Goal: Task Accomplishment & Management: Manage account settings

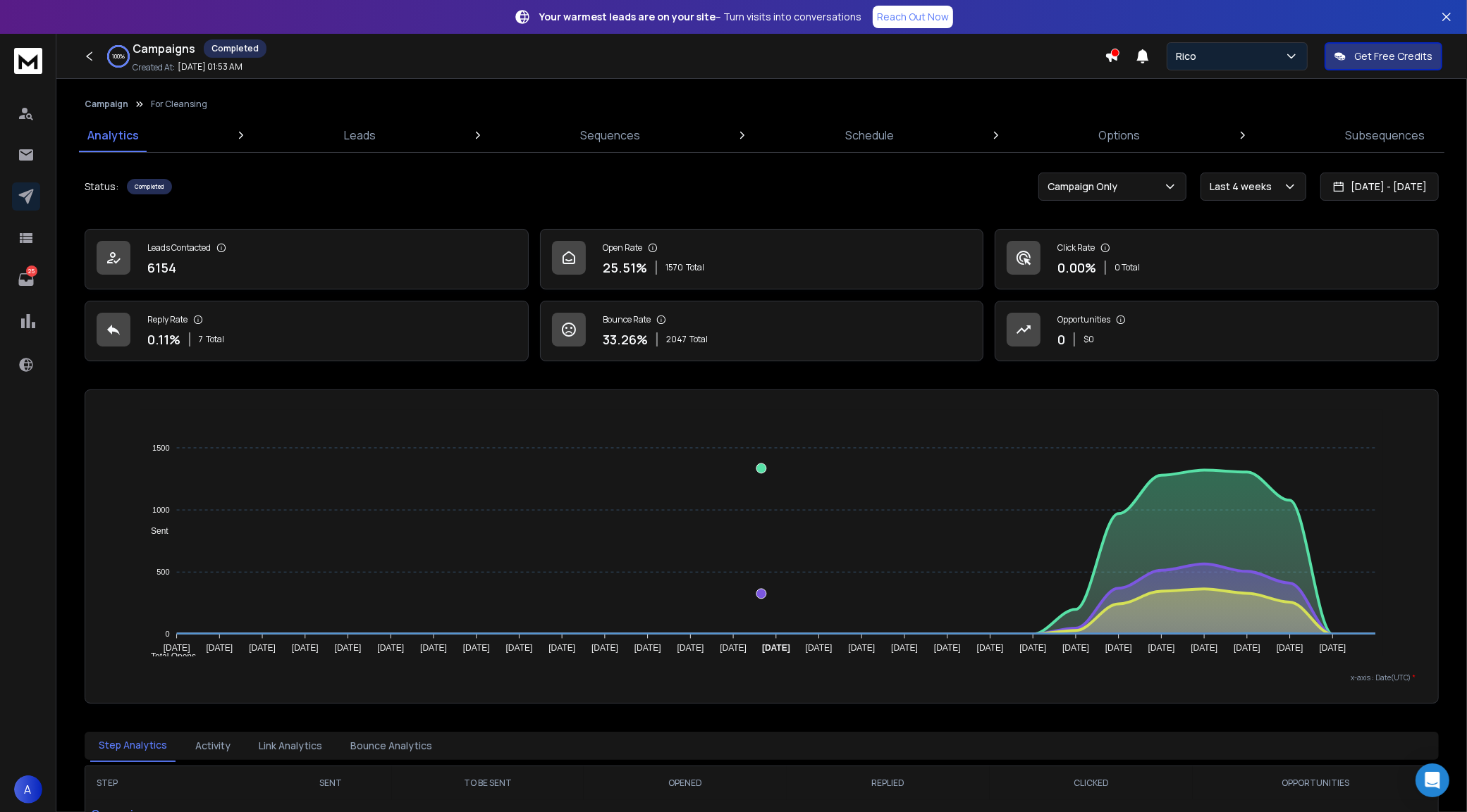
click at [1276, 48] on button "Rico" at bounding box center [1237, 56] width 141 height 28
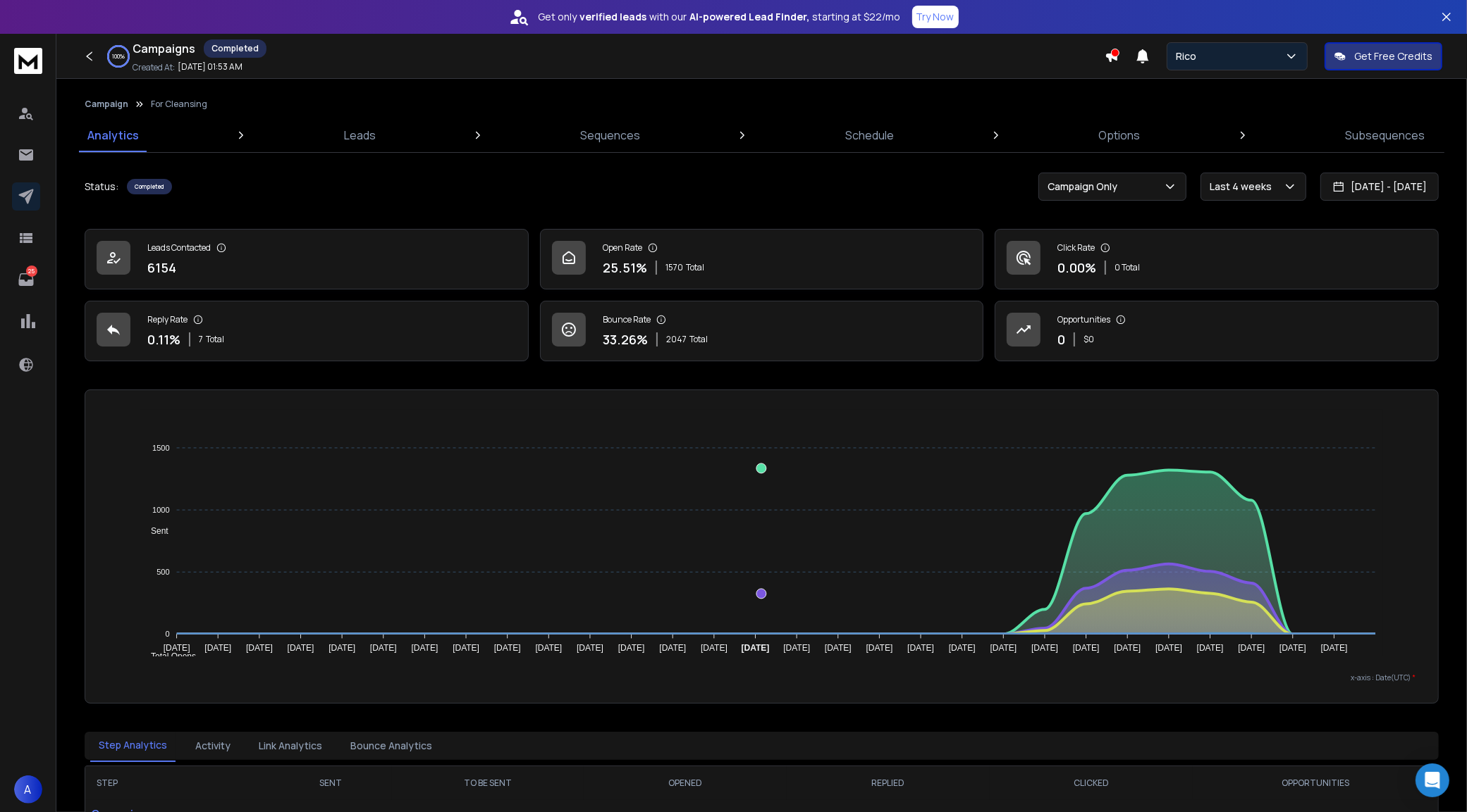
click at [1293, 57] on icon "button" at bounding box center [1291, 56] width 14 height 14
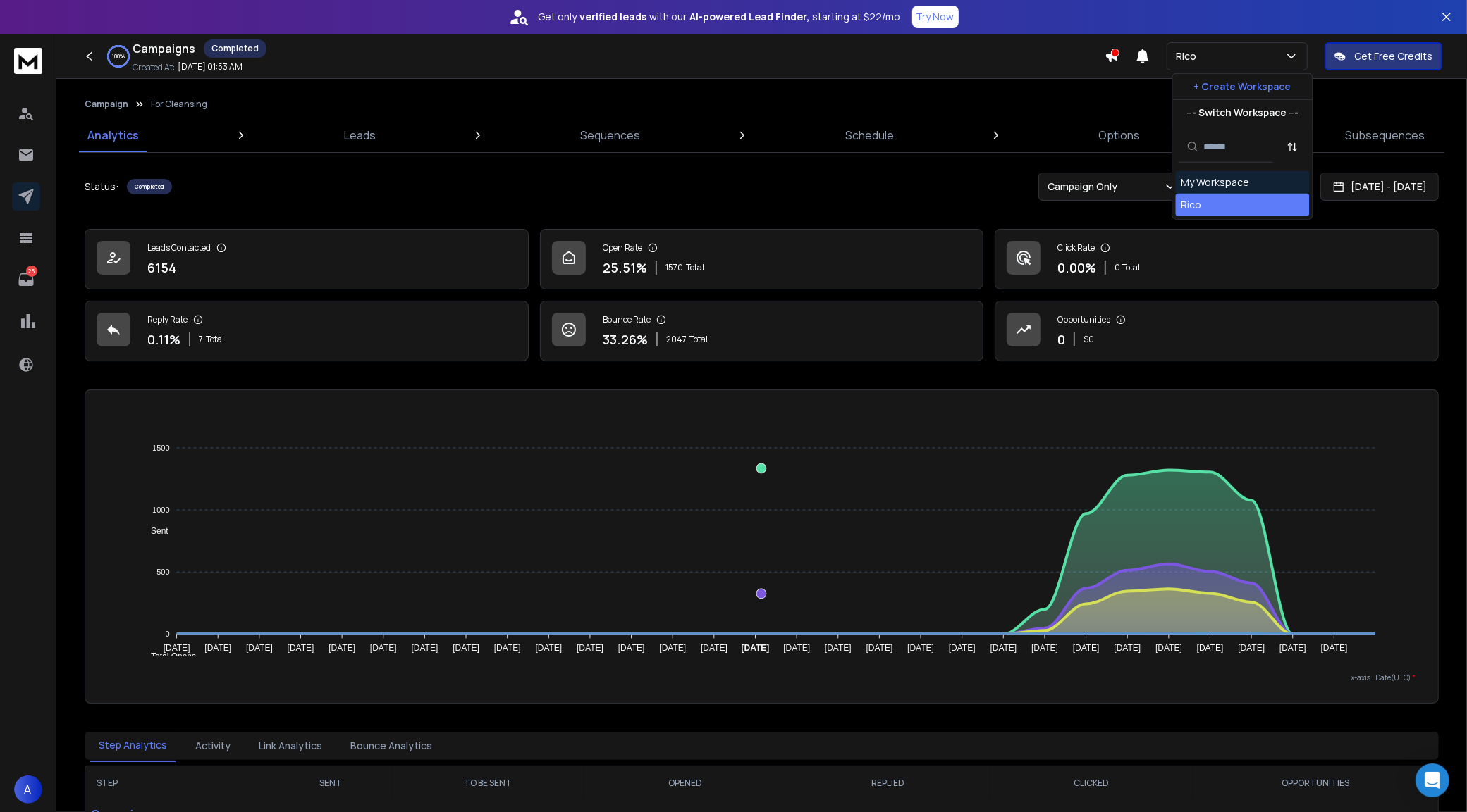
click at [929, 76] on div "100 % Campaigns Completed Created At: [DATE] 01:53 AM Rico Get Free Credits" at bounding box center [734, 56] width 1467 height 45
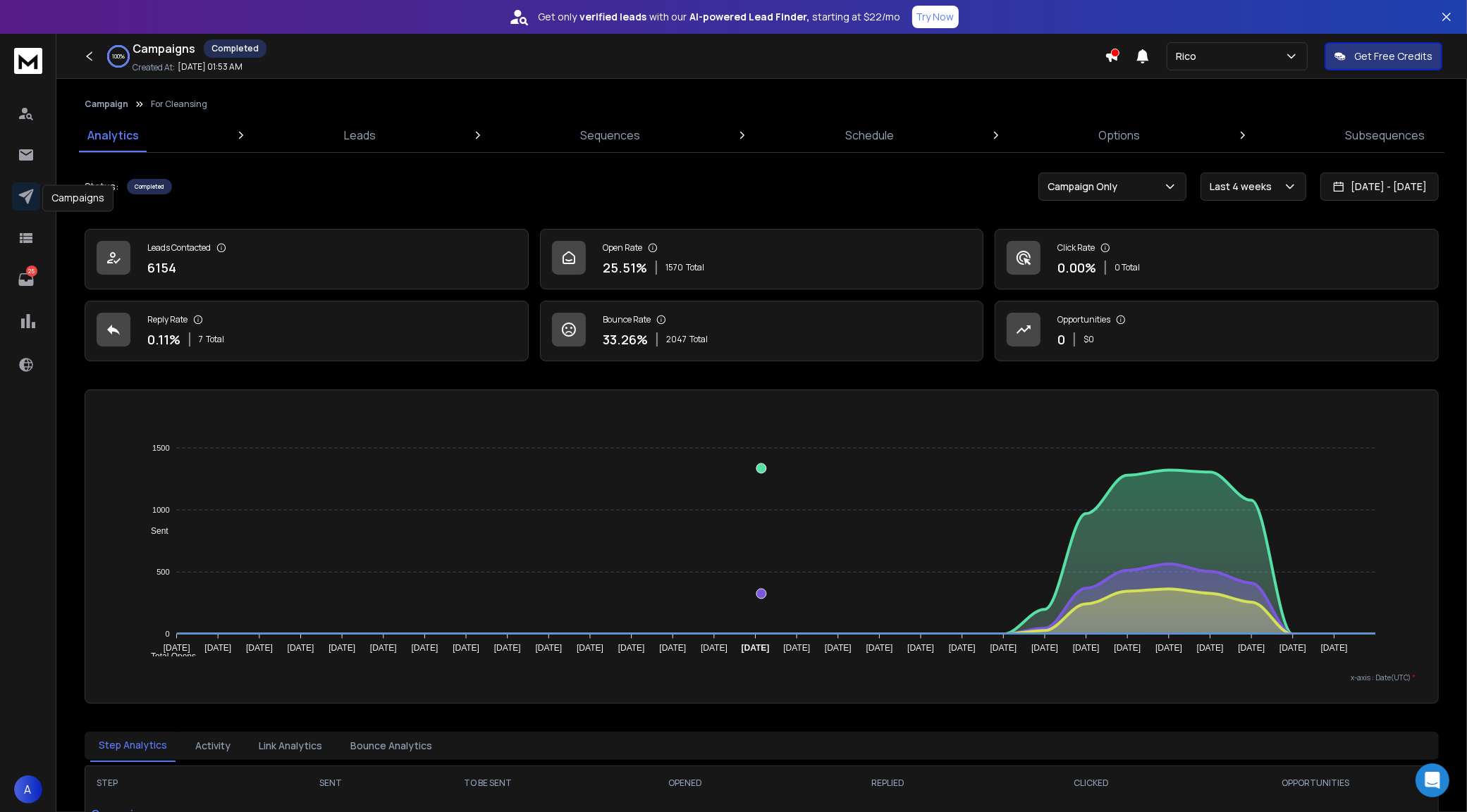
click at [28, 192] on icon at bounding box center [26, 196] width 17 height 17
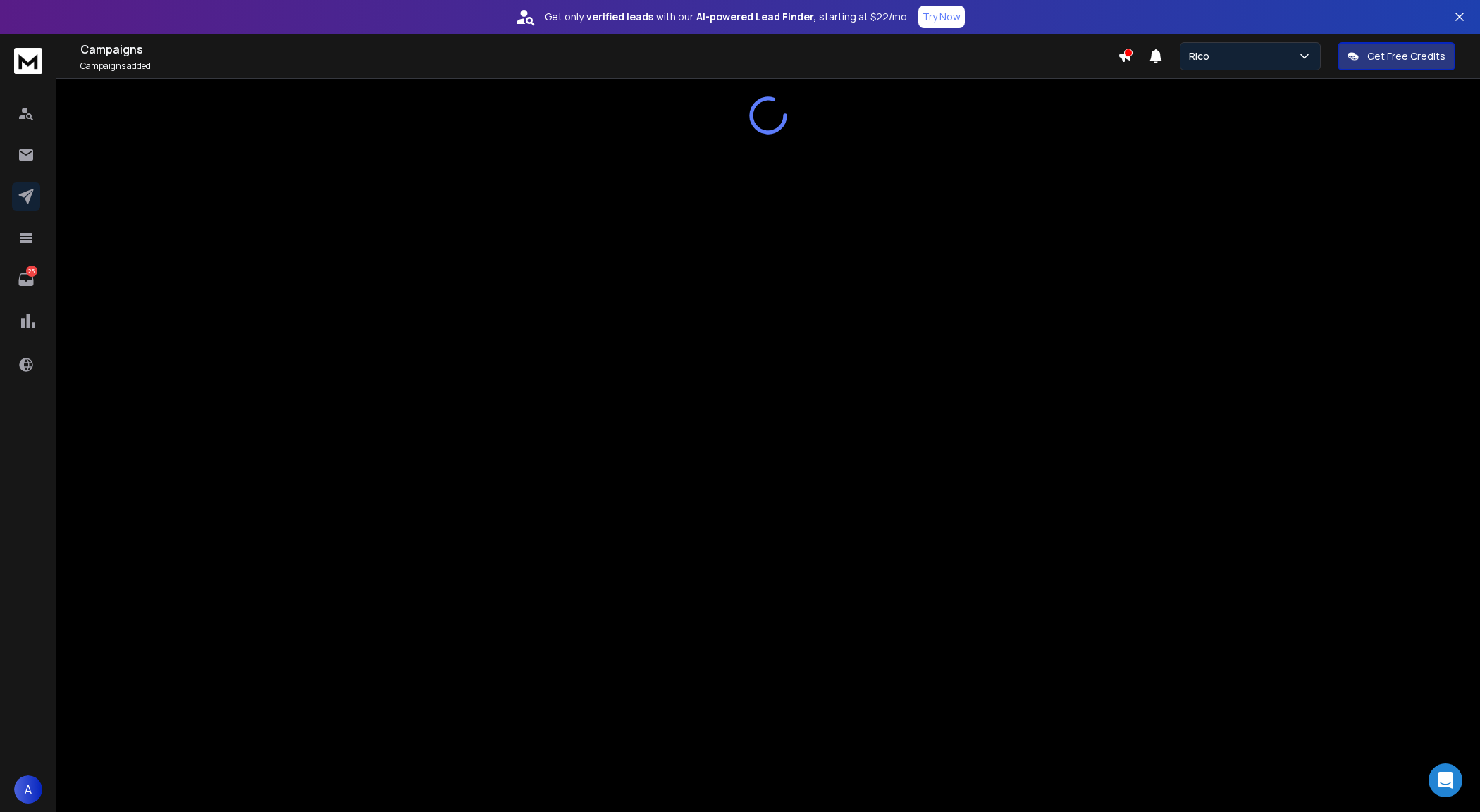
click at [1306, 55] on icon "button" at bounding box center [1304, 56] width 7 height 4
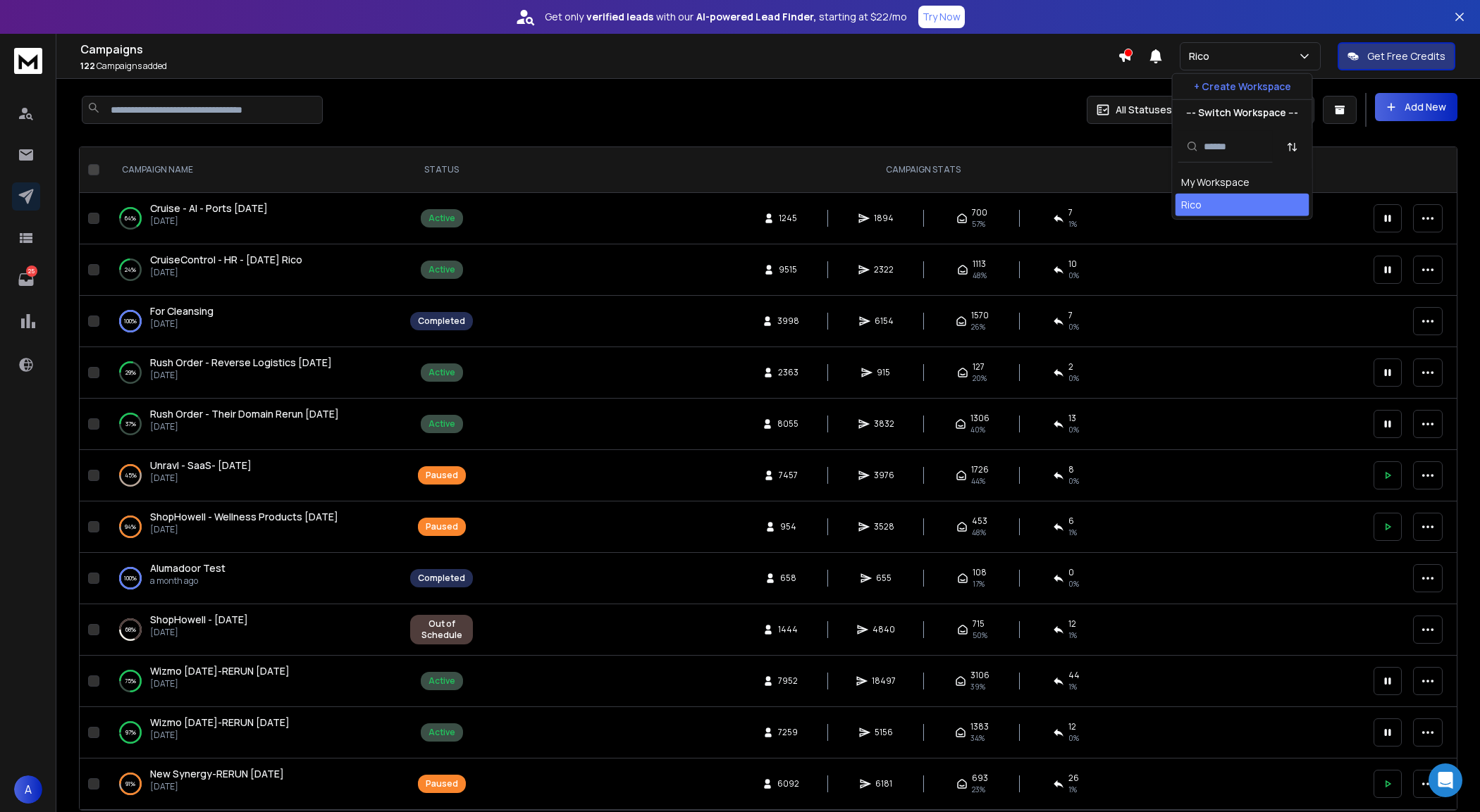
click at [960, 69] on p "122 Campaigns added" at bounding box center [599, 66] width 1037 height 12
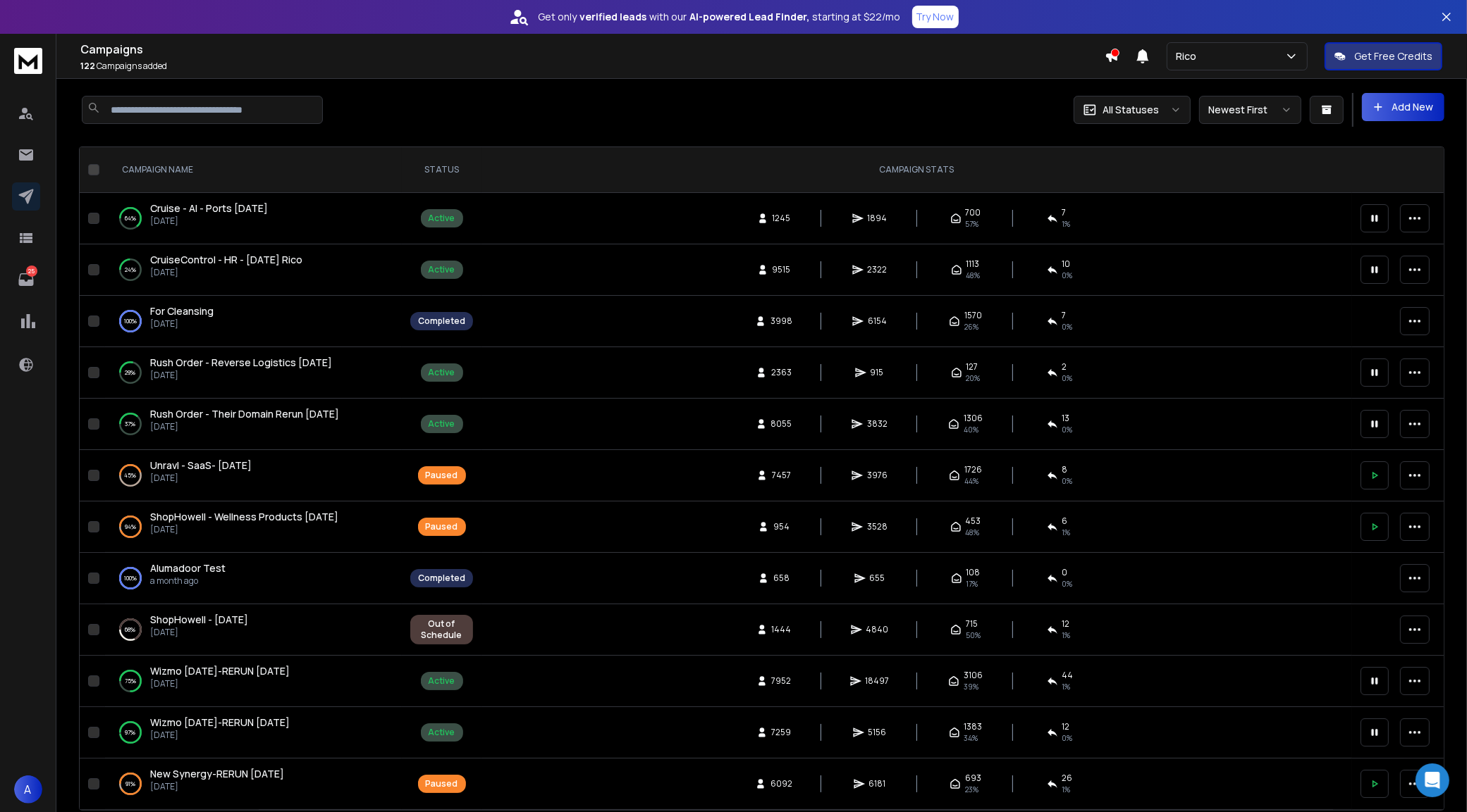
click at [195, 311] on span "For Cleansing" at bounding box center [181, 311] width 64 height 13
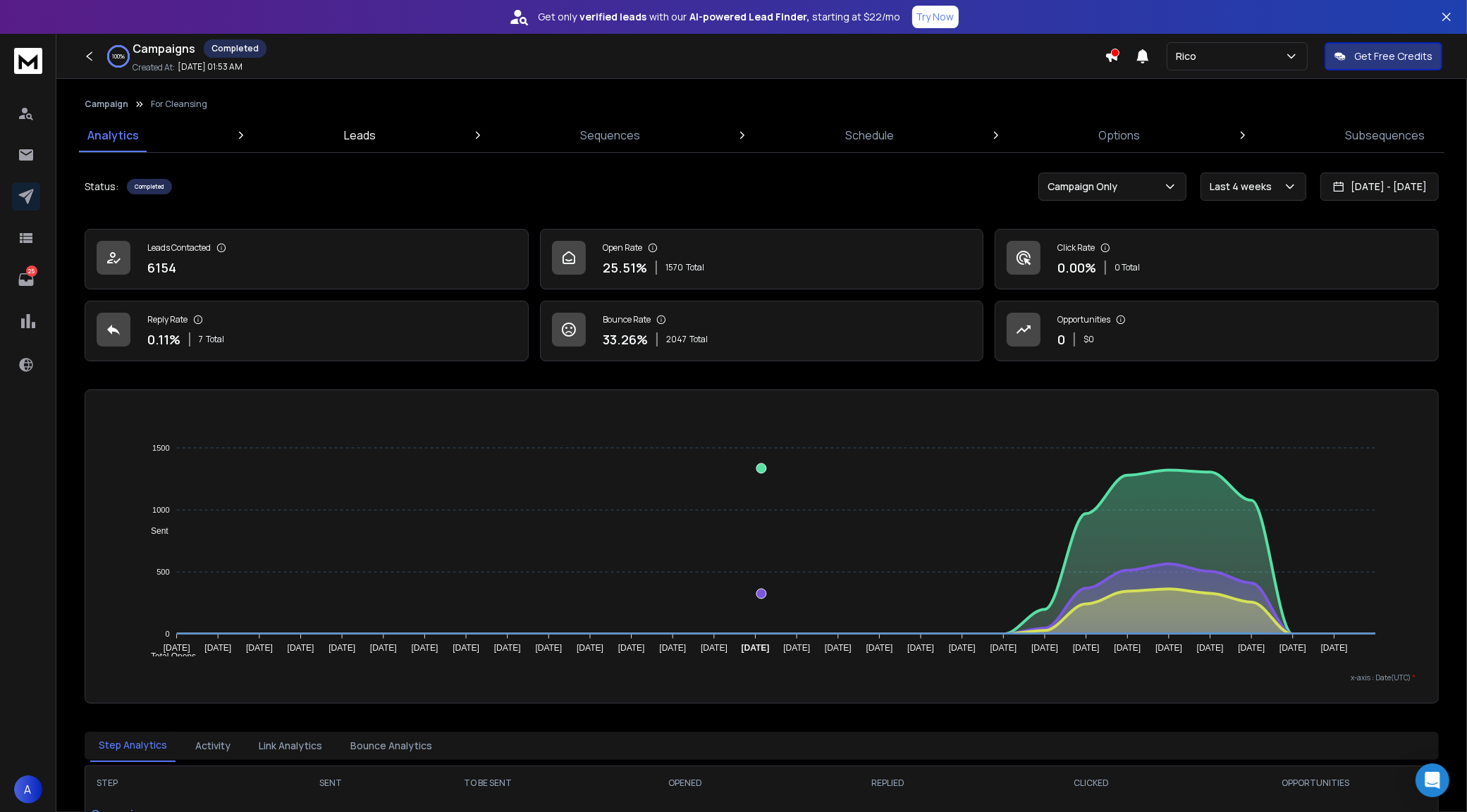
click at [374, 134] on link "Leads" at bounding box center [360, 135] width 48 height 34
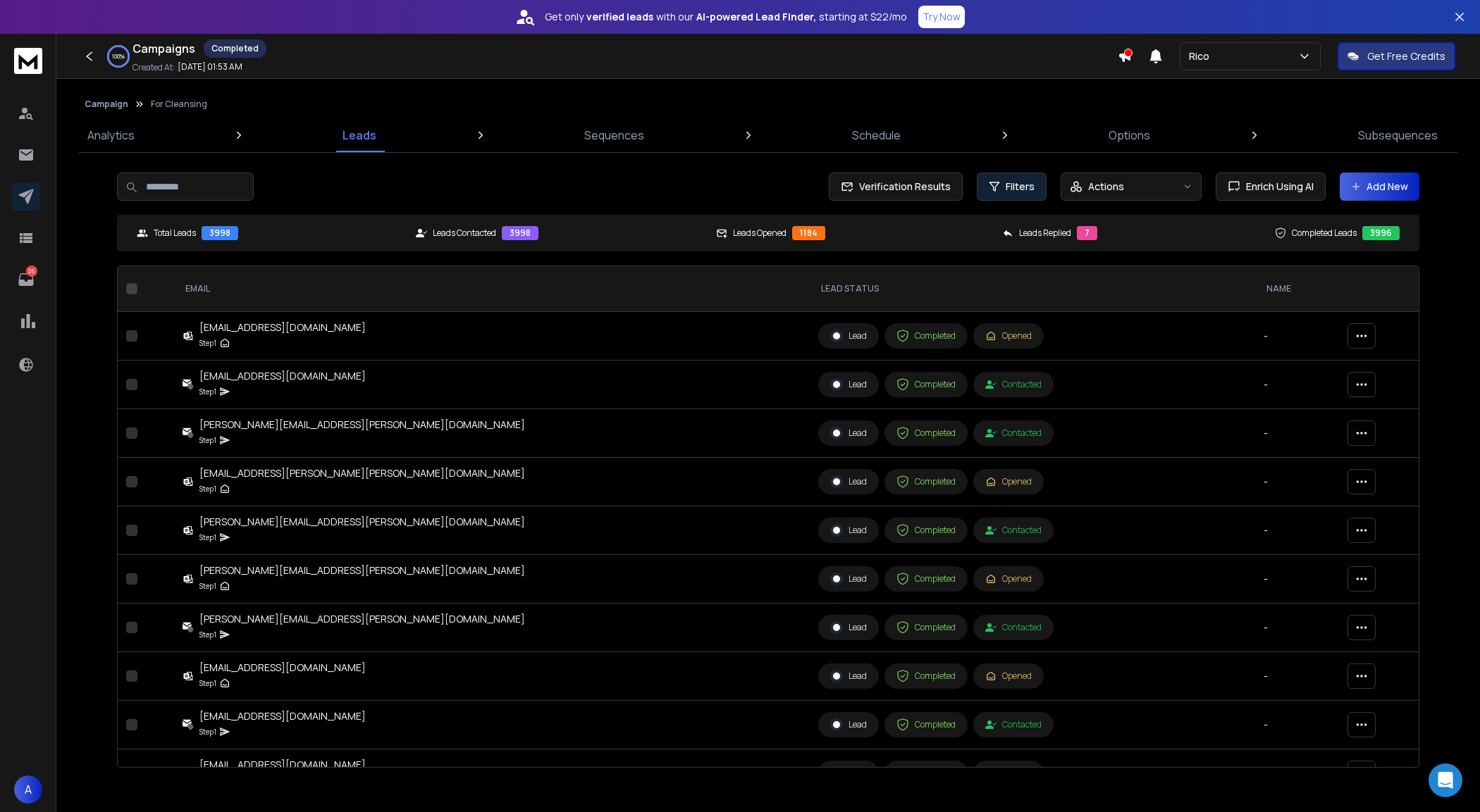
click at [999, 179] on button "Filters" at bounding box center [1012, 186] width 70 height 28
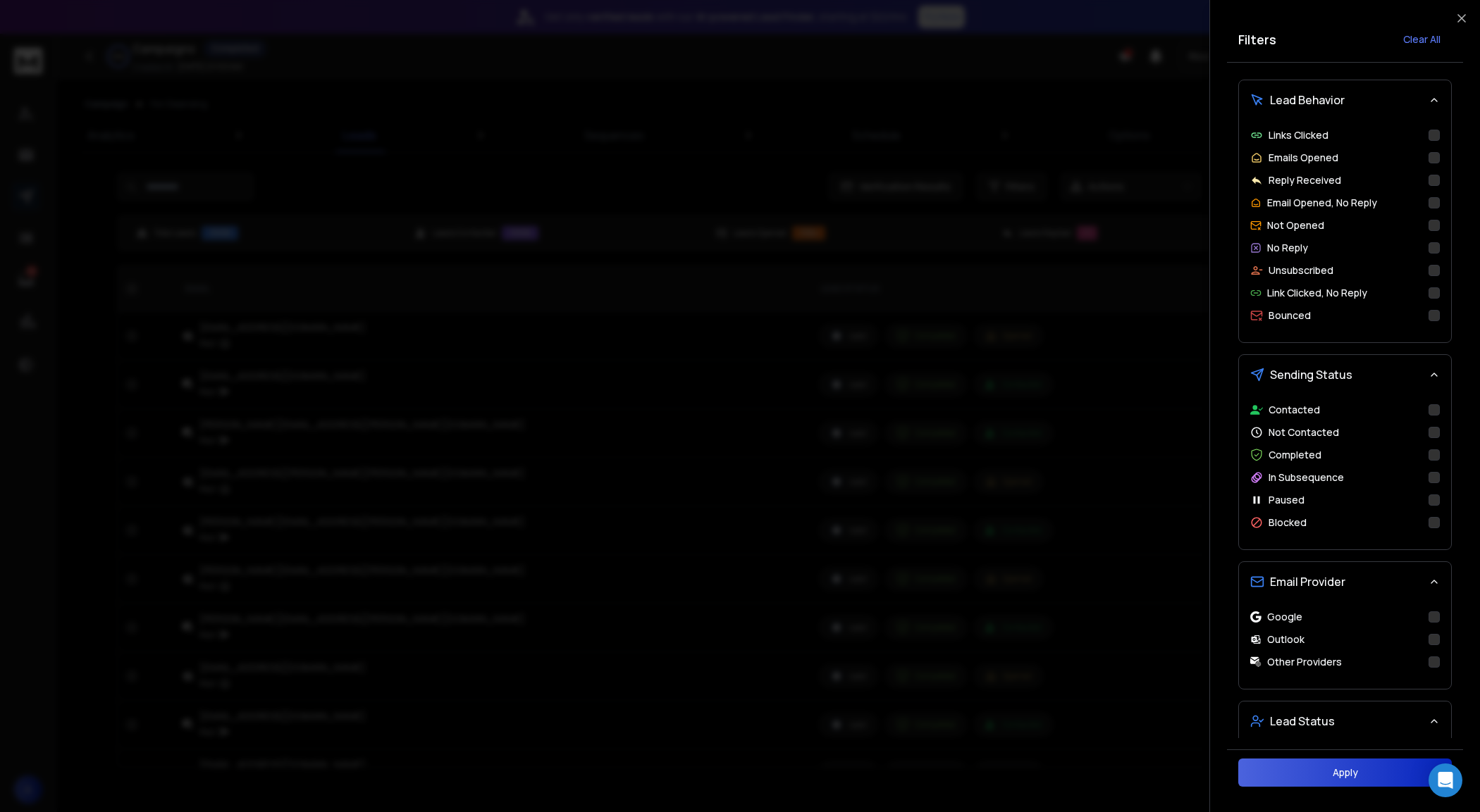
click at [1428, 315] on button "Bounced" at bounding box center [1433, 315] width 12 height 12
click at [1360, 769] on button "Apply" at bounding box center [1345, 773] width 213 height 28
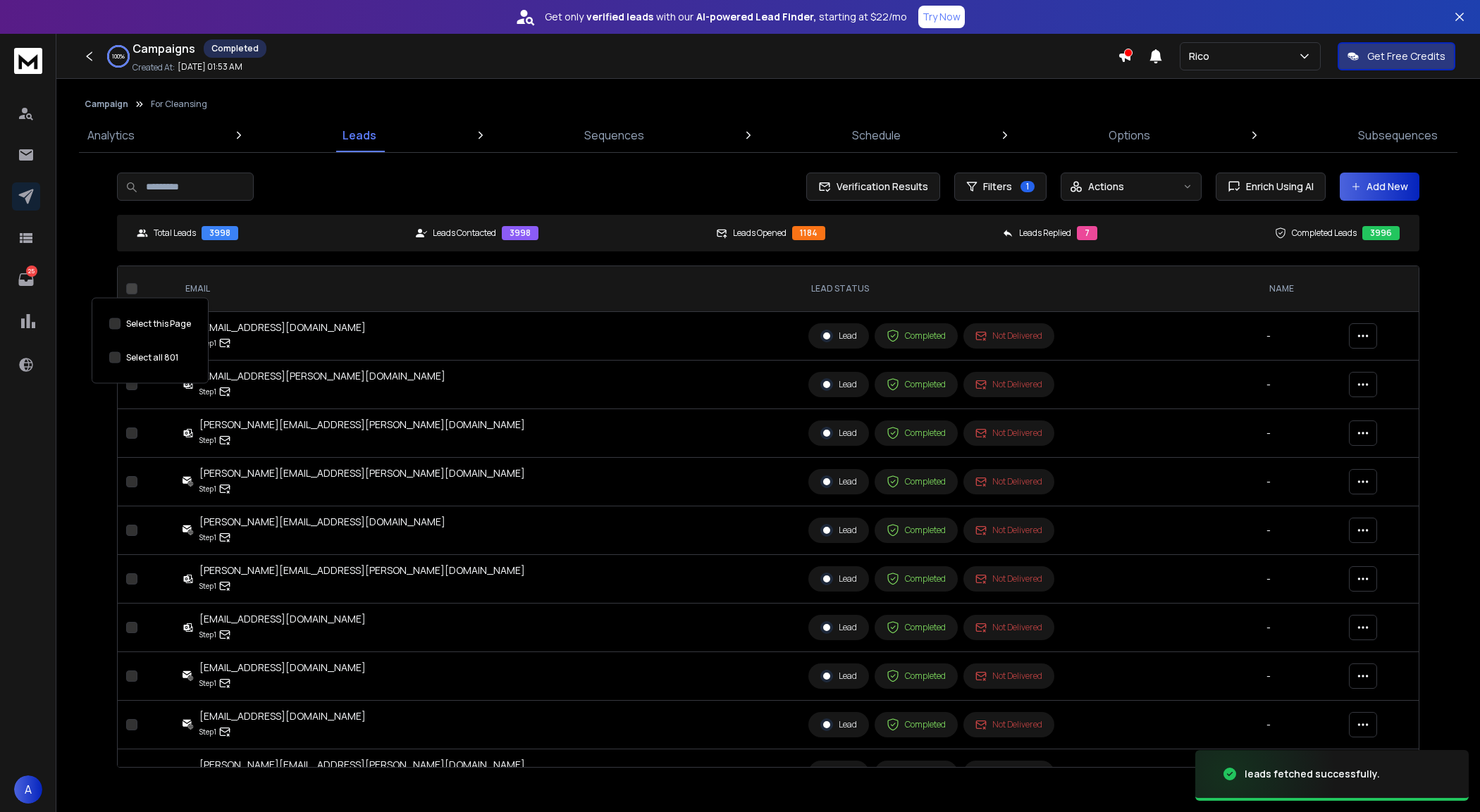
click at [134, 288] on button "Select this Page" at bounding box center [132, 289] width 12 height 12
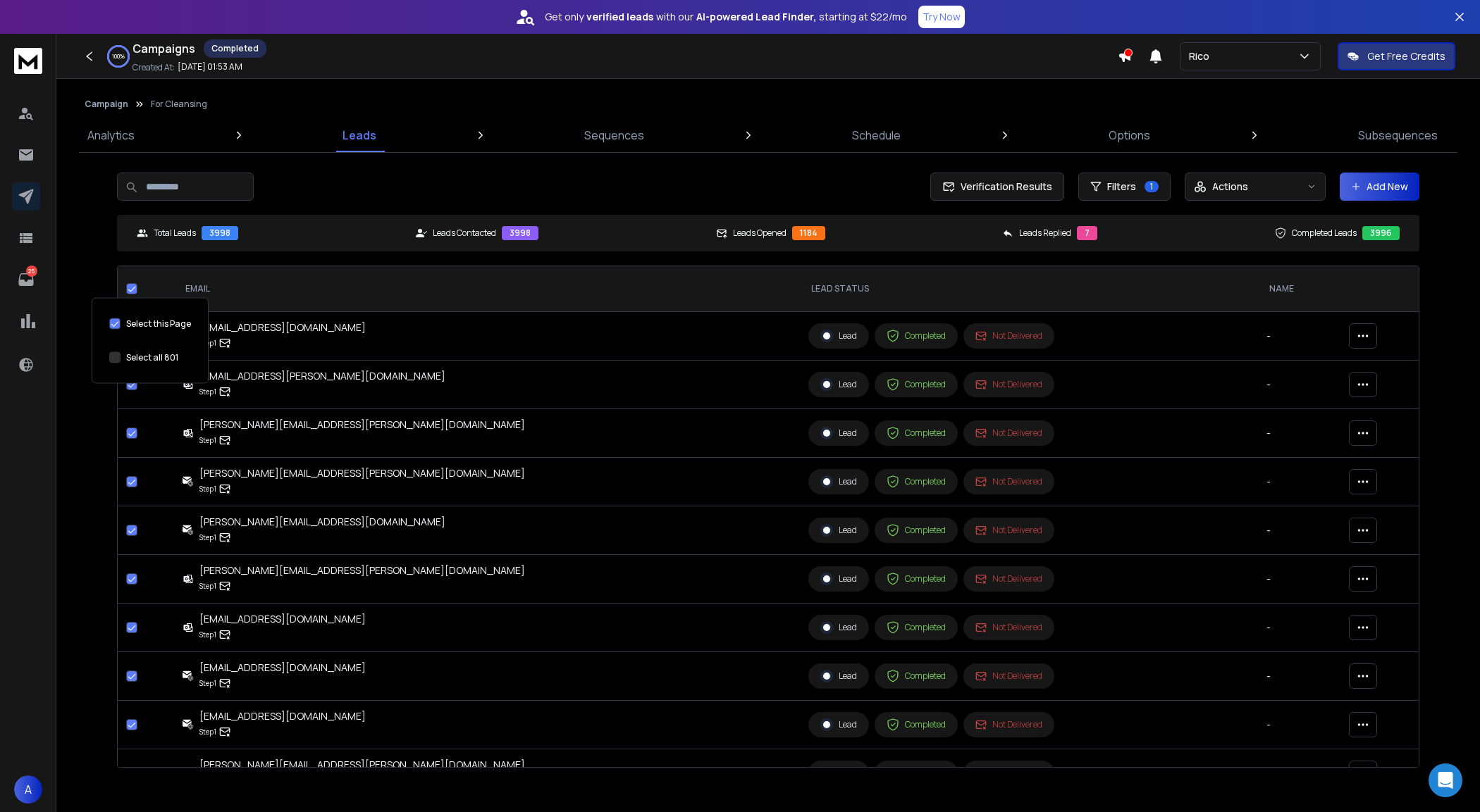
click at [114, 357] on button "Select this Page" at bounding box center [115, 358] width 12 height 12
click at [1266, 185] on div "Actions" at bounding box center [1247, 186] width 107 height 14
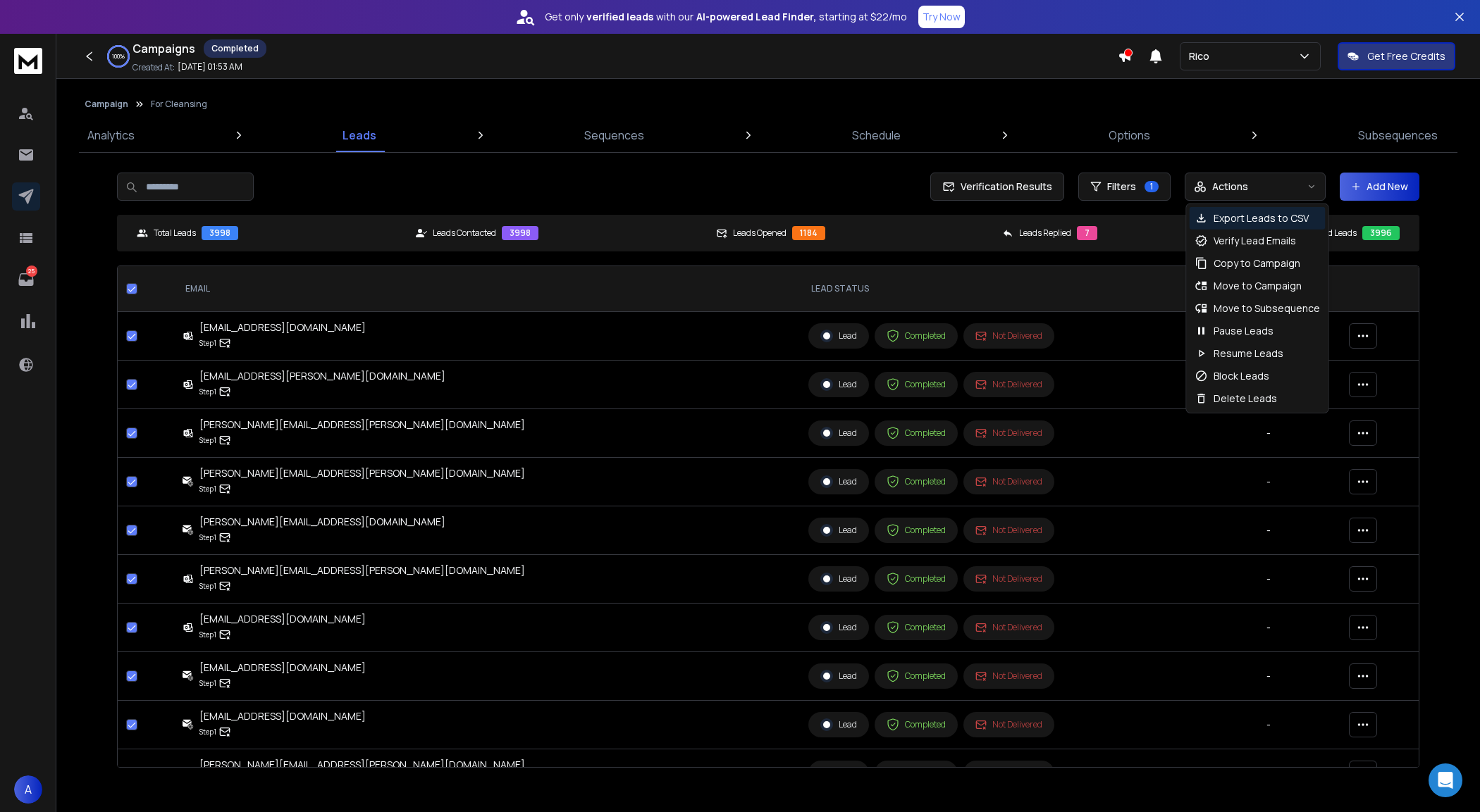
click at [1246, 213] on p "Export Leads to CSV" at bounding box center [1261, 219] width 95 height 14
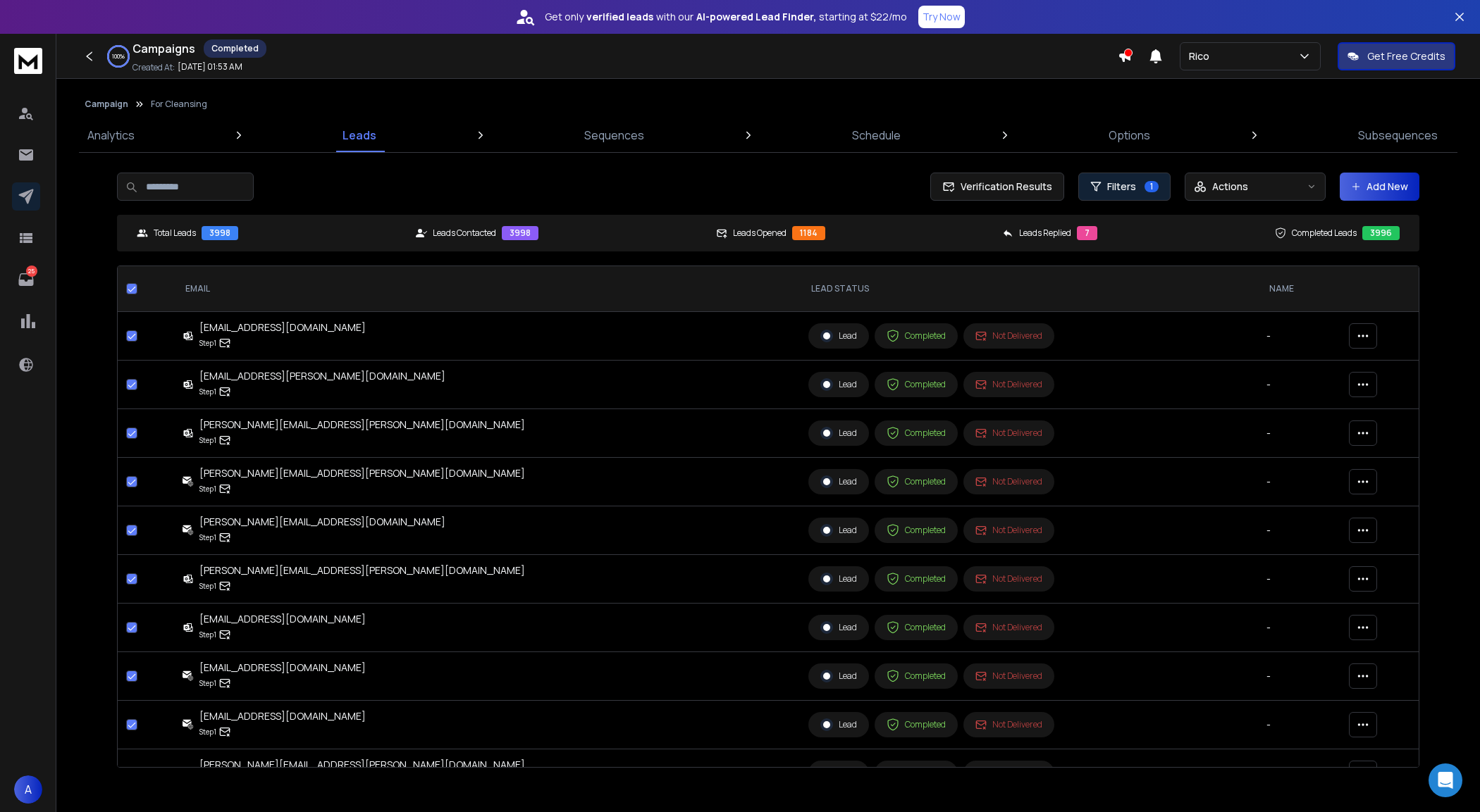
click at [1135, 190] on span "Filters" at bounding box center [1121, 186] width 29 height 14
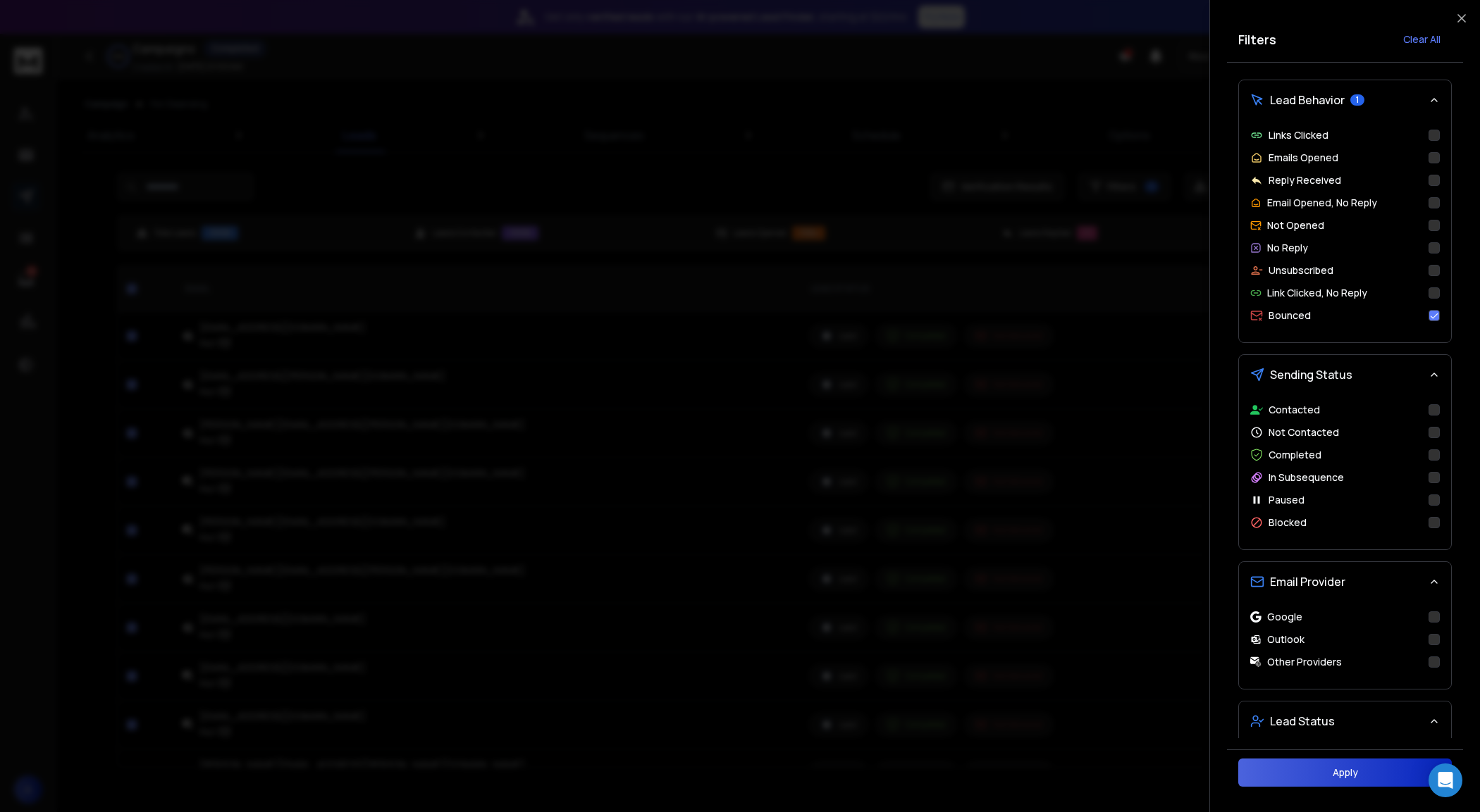
drag, startPoint x: 1339, startPoint y: 768, endPoint x: 1329, endPoint y: 766, distance: 10.2
click at [1333, 769] on button "Apply" at bounding box center [1345, 773] width 213 height 28
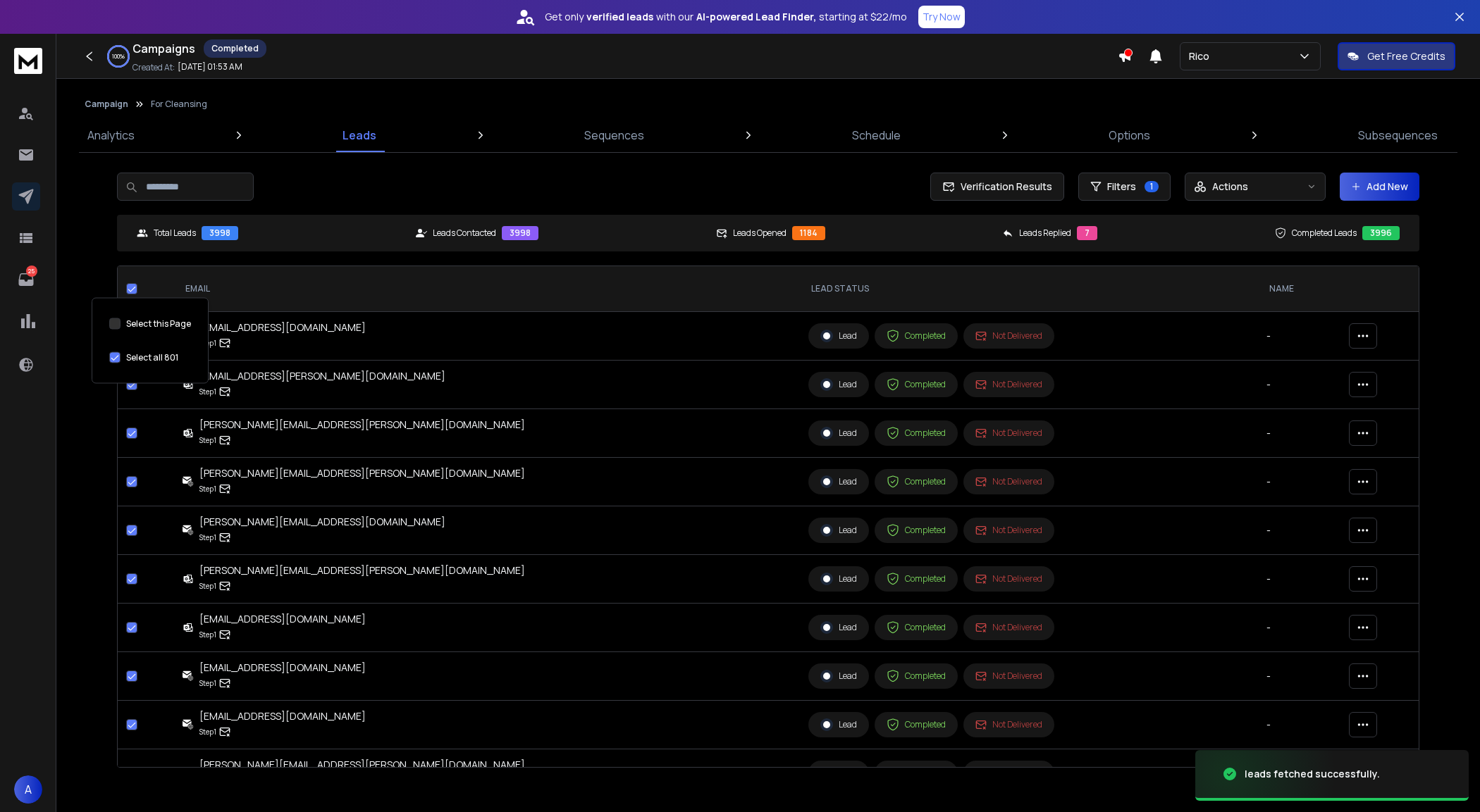
click at [128, 289] on button "Select this Page" at bounding box center [132, 289] width 12 height 12
click at [109, 358] on button "Select this Page" at bounding box center [115, 358] width 12 height 12
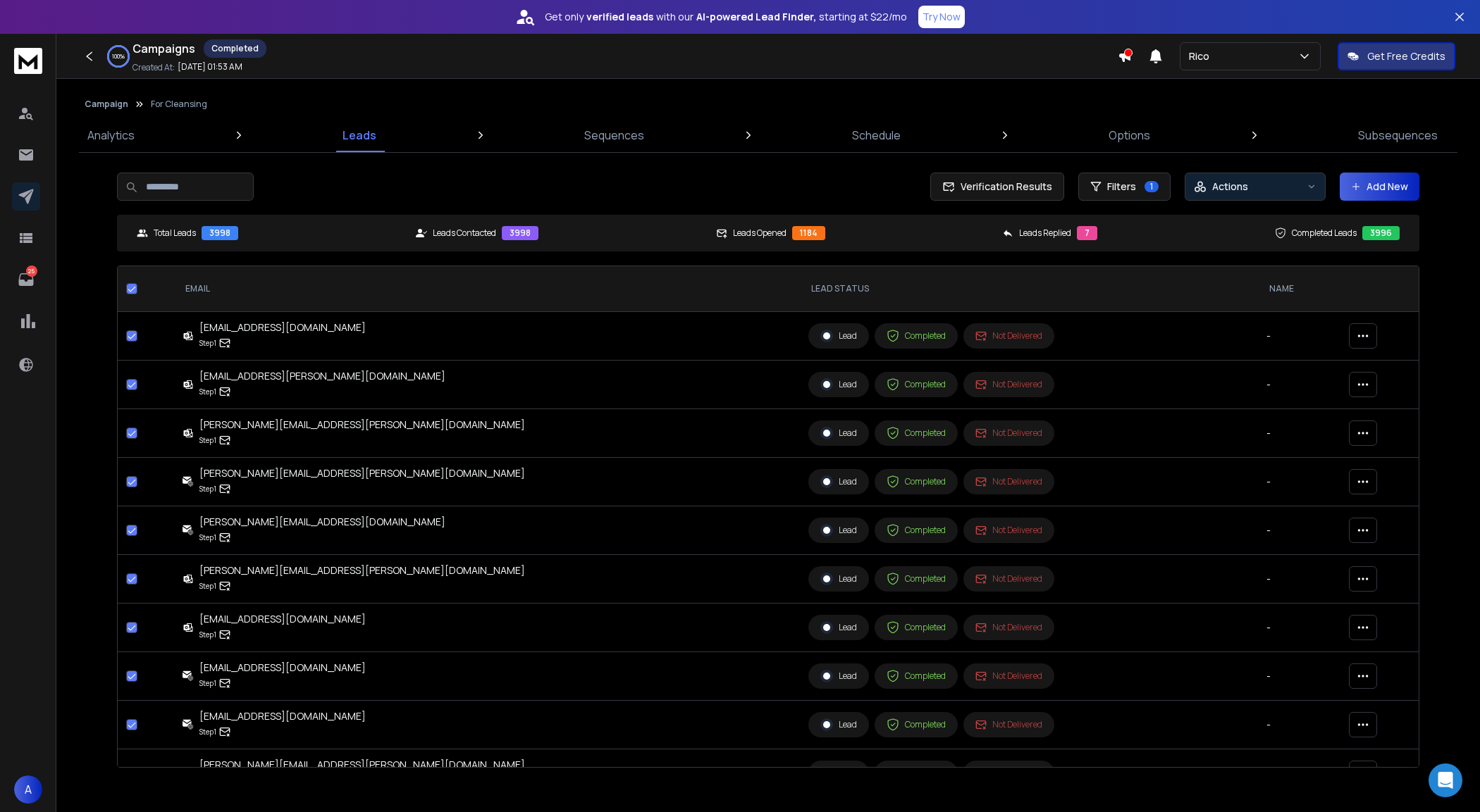
click at [1250, 188] on div "Actions" at bounding box center [1247, 186] width 107 height 14
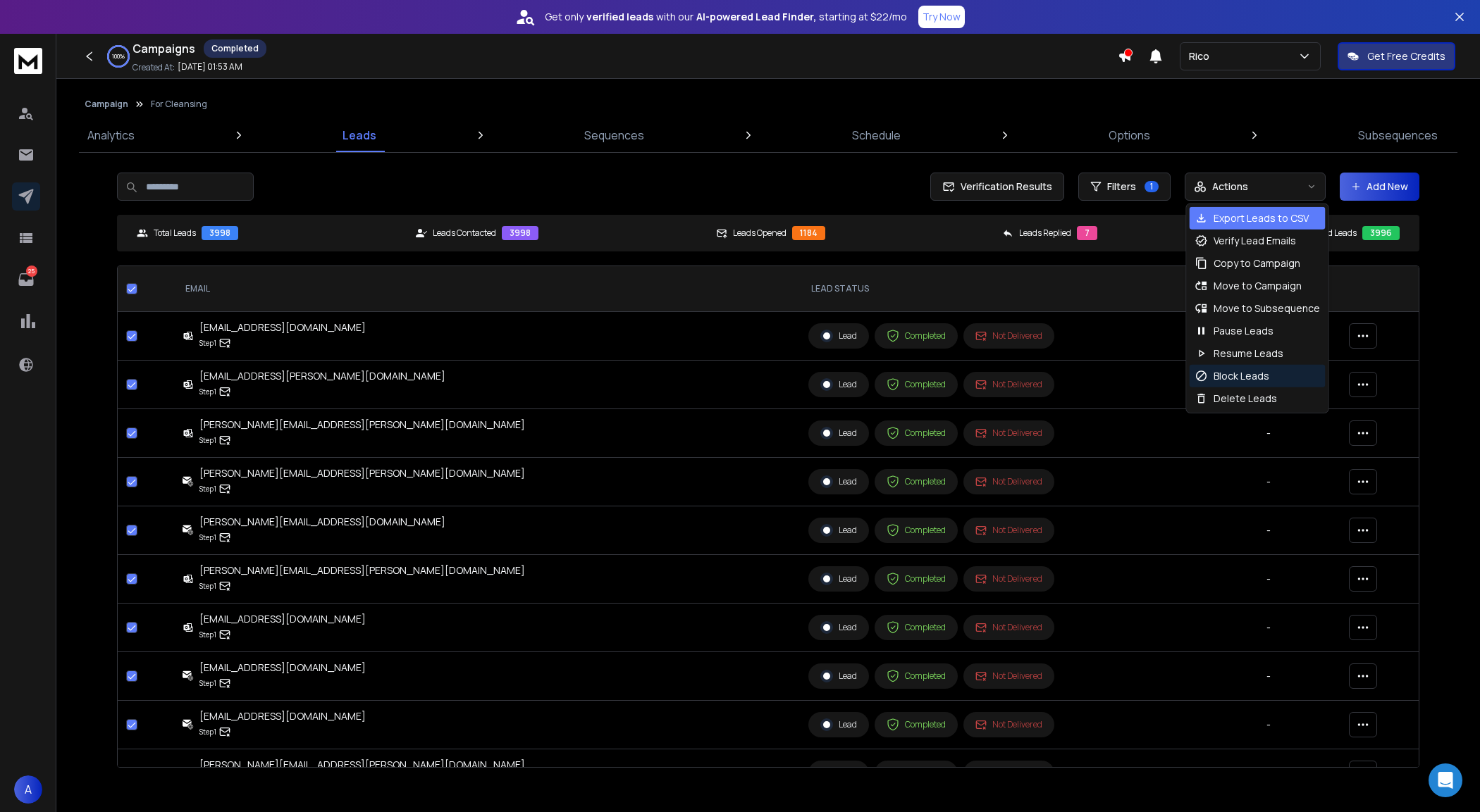
click at [1231, 371] on p "Block Leads" at bounding box center [1242, 376] width 56 height 14
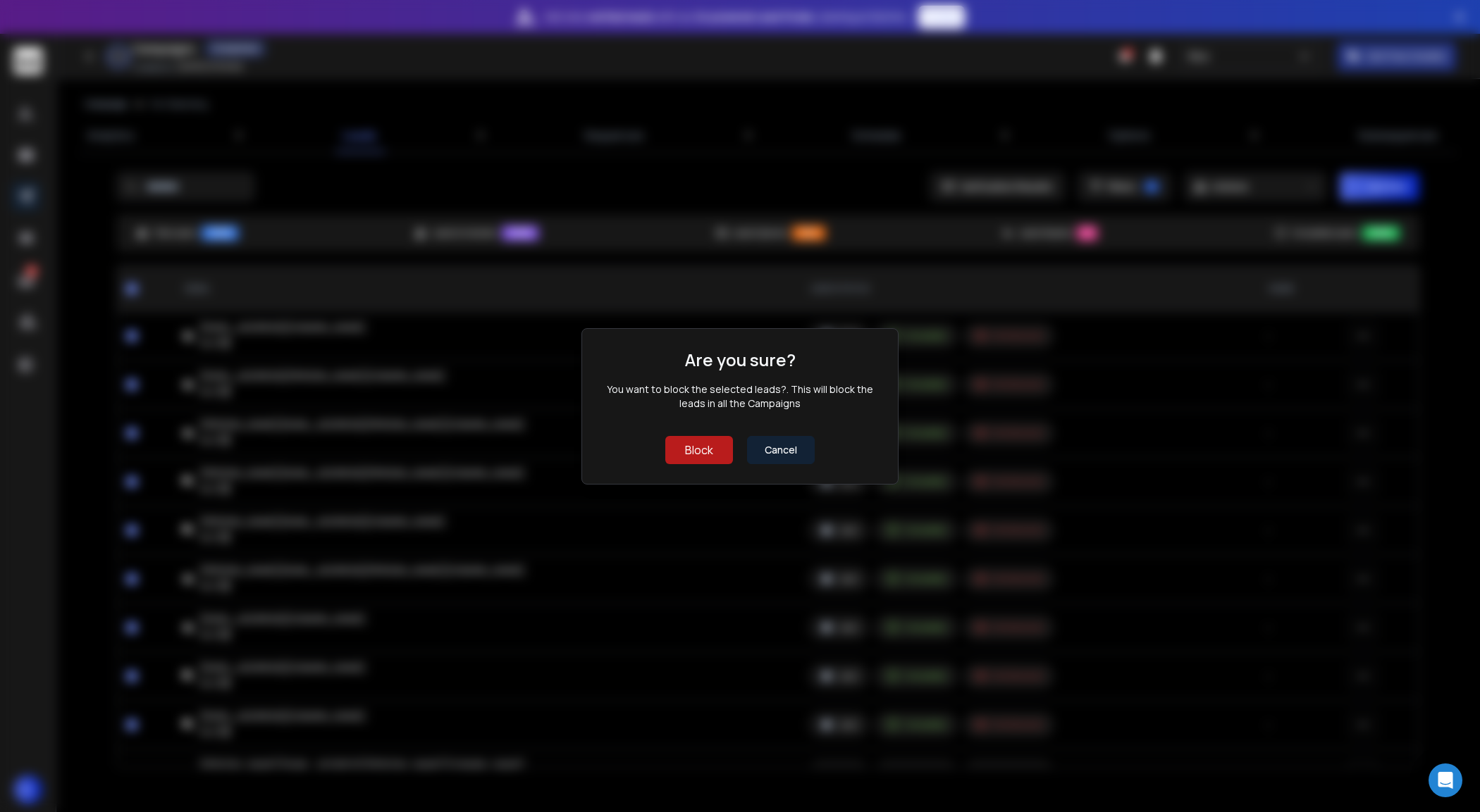
click at [688, 454] on button "Block" at bounding box center [698, 450] width 67 height 28
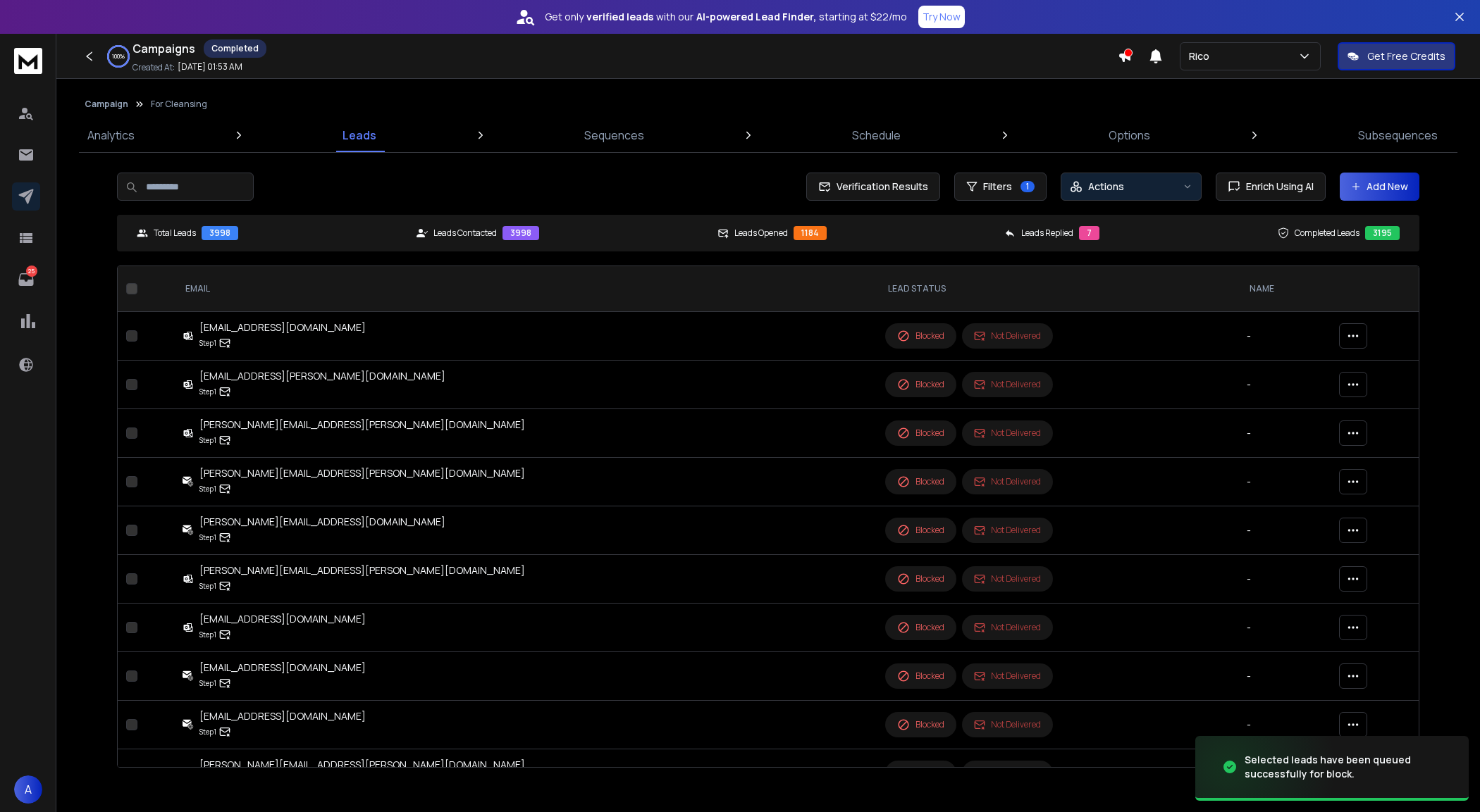
click at [1177, 187] on button "Actions" at bounding box center [1130, 186] width 141 height 28
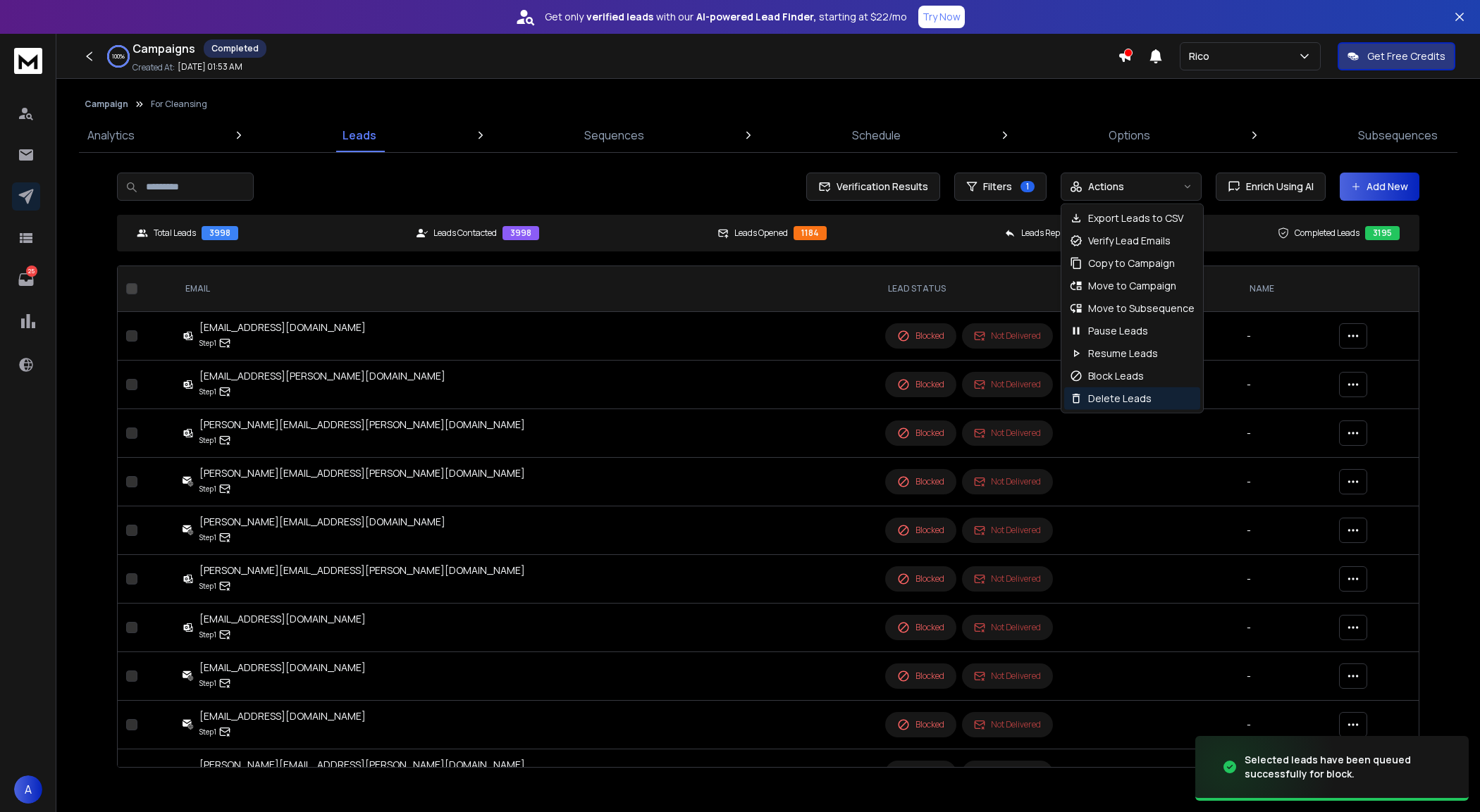
click at [1111, 406] on div "Delete Leads" at bounding box center [1132, 398] width 136 height 22
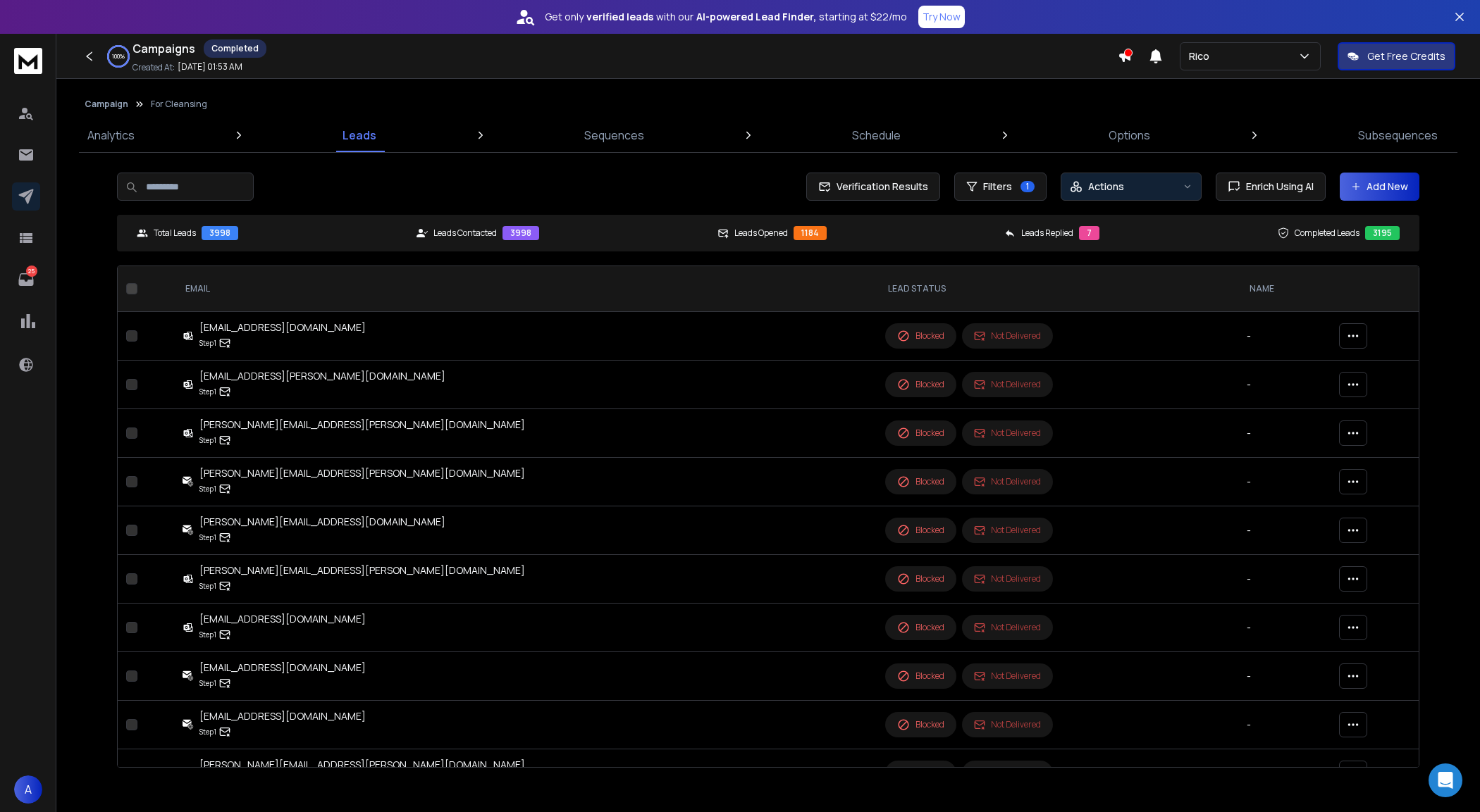
click at [1155, 184] on div "Actions" at bounding box center [1122, 186] width 107 height 14
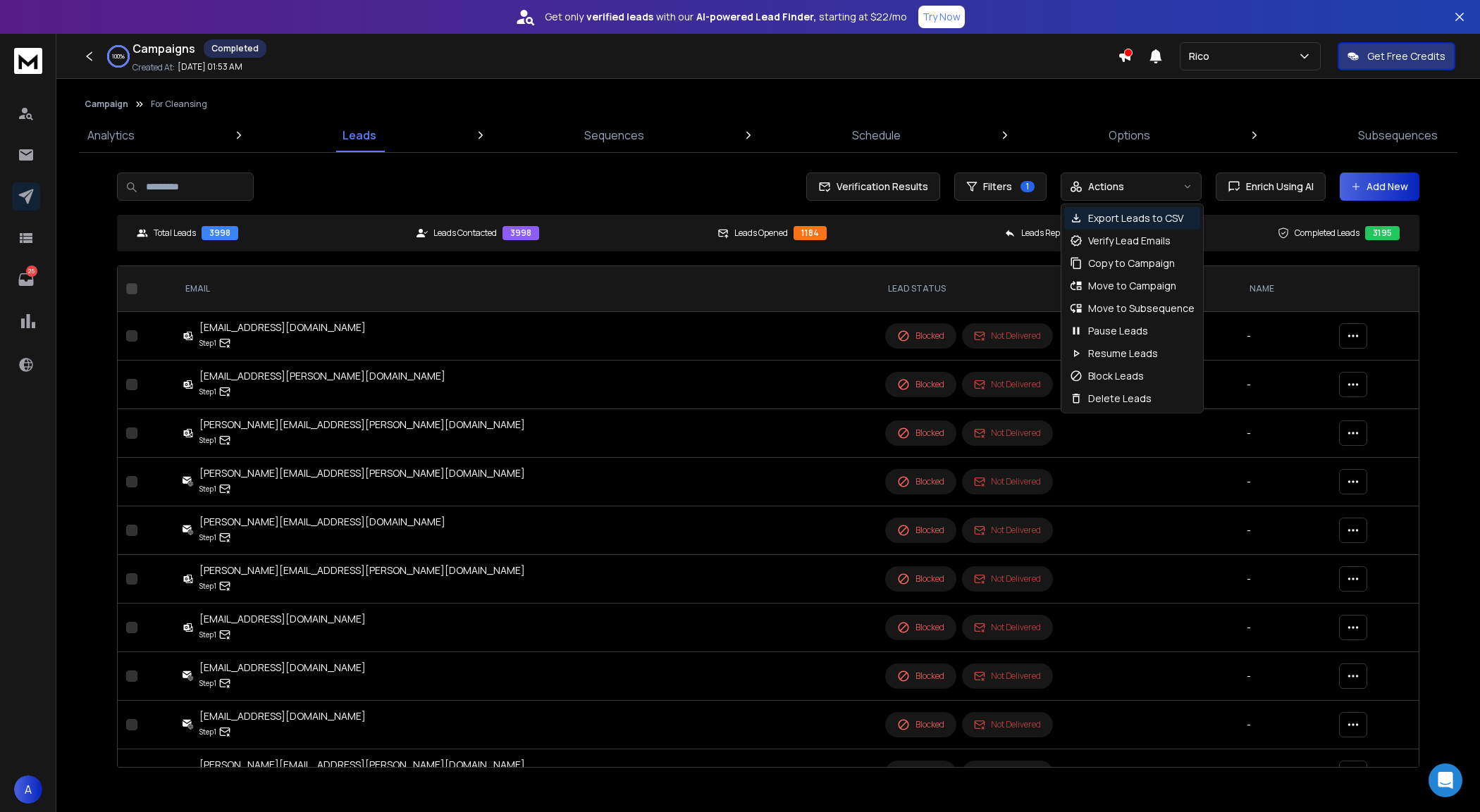
drag, startPoint x: 465, startPoint y: 61, endPoint x: 194, endPoint y: 18, distance: 274.4
click at [452, 60] on div "100 % Campaigns Completed Created At: Sep 09, 2025, 01:53 AM Rico Get Free Cred…" at bounding box center [740, 56] width 1480 height 45
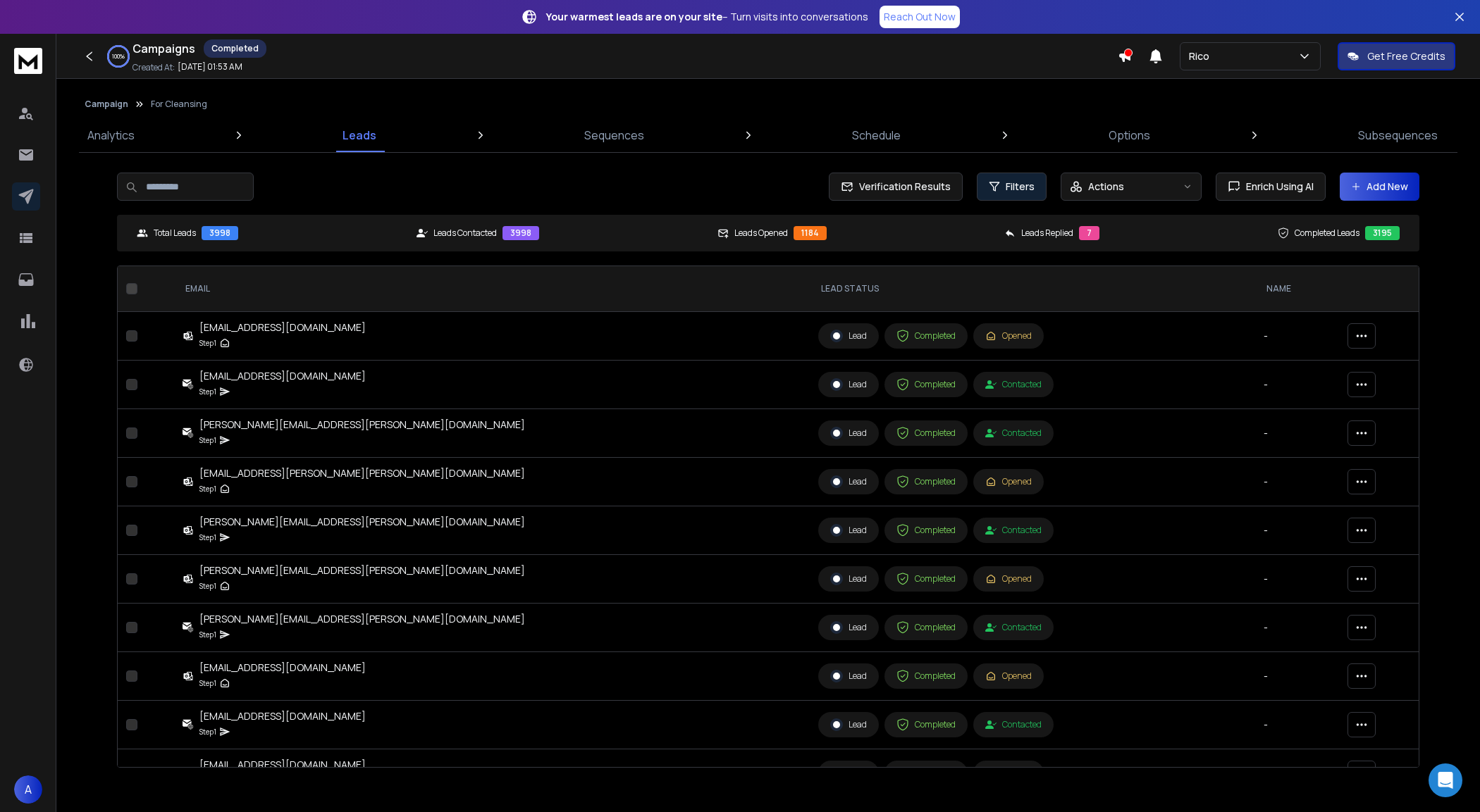
click at [1008, 184] on span "Filters" at bounding box center [1020, 186] width 29 height 14
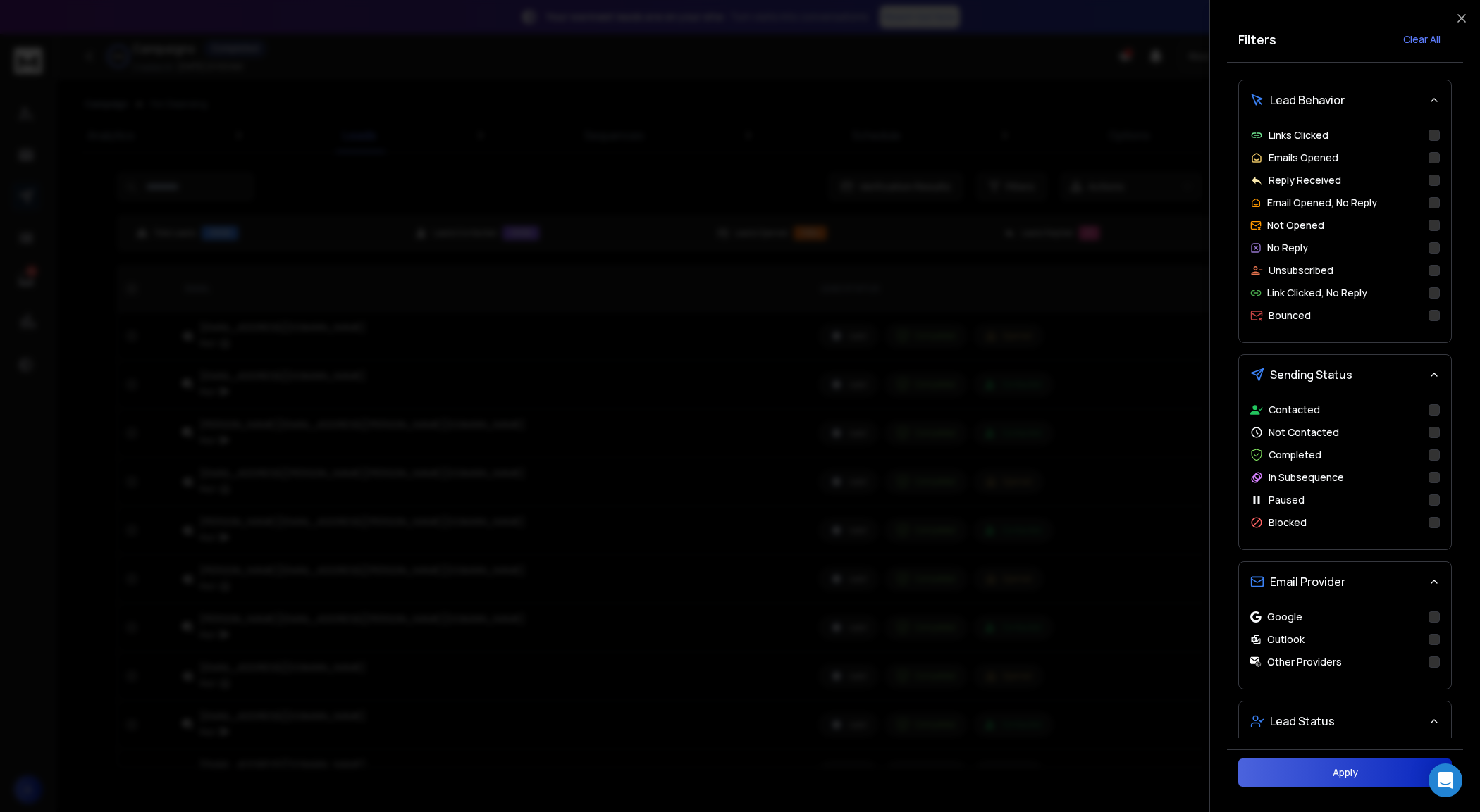
click at [1428, 319] on button "Bounced" at bounding box center [1433, 315] width 12 height 12
click at [1346, 781] on button "Apply" at bounding box center [1345, 773] width 213 height 28
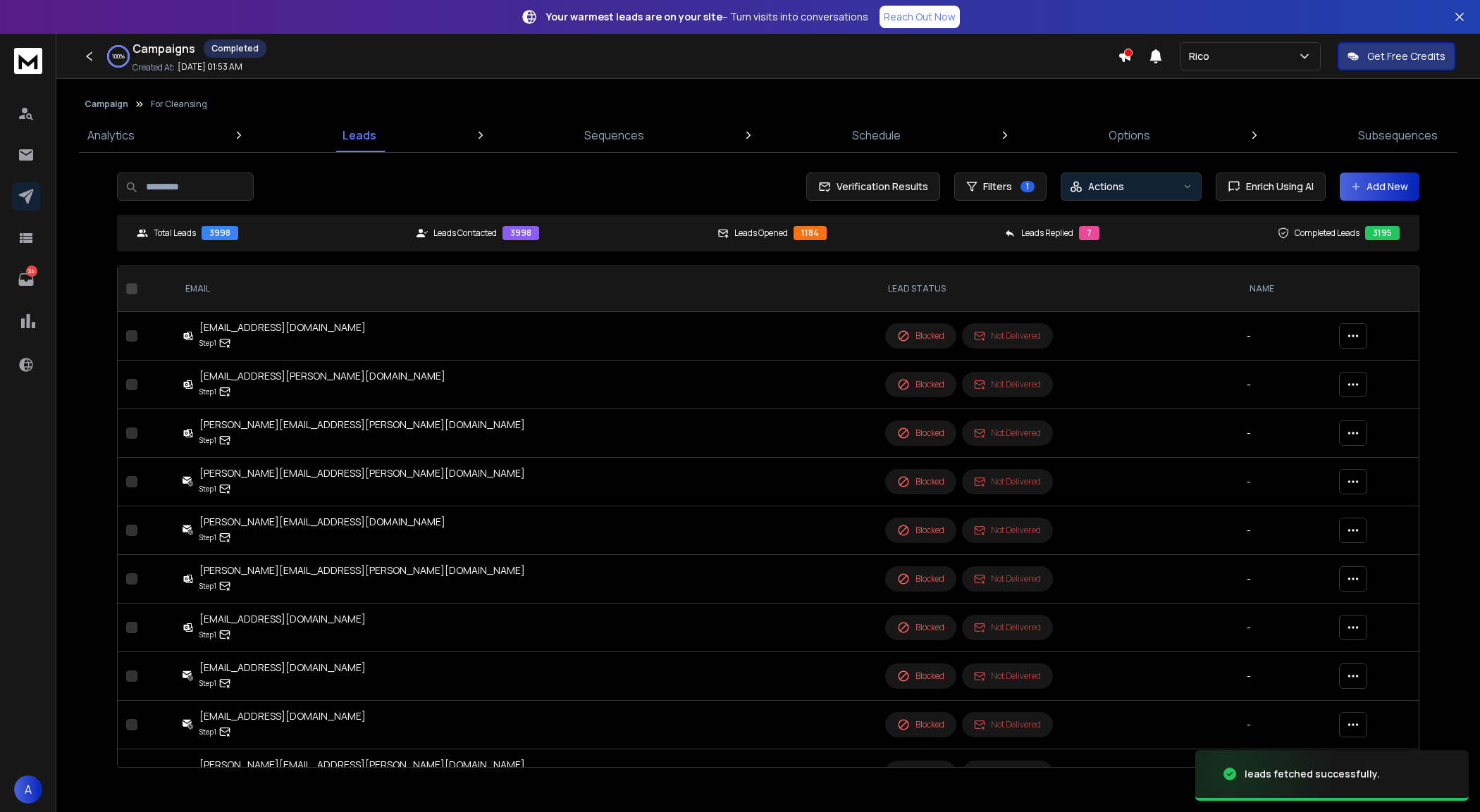
click at [1129, 190] on div "Actions" at bounding box center [1122, 186] width 107 height 14
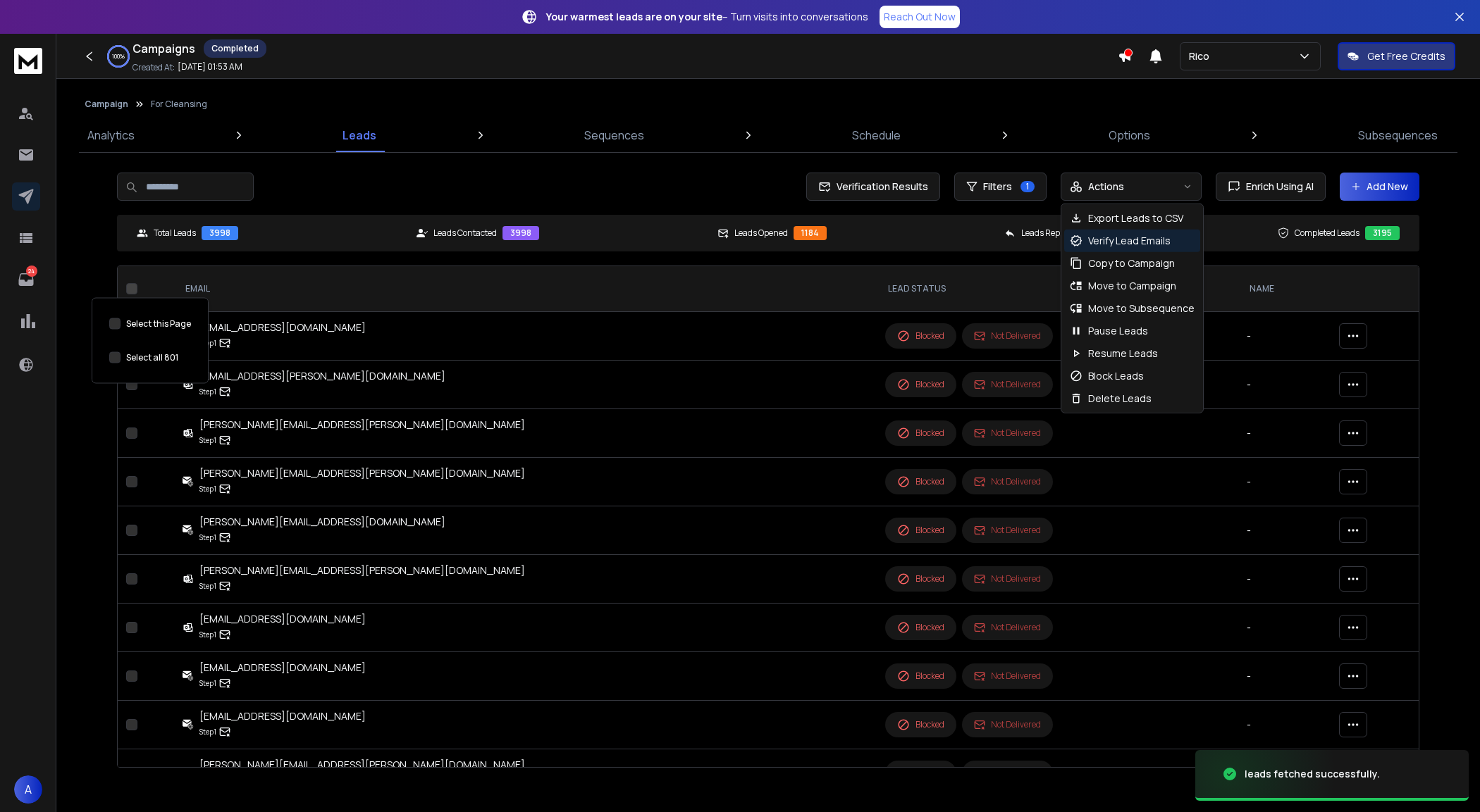
click at [134, 285] on button "Select this Page" at bounding box center [132, 289] width 12 height 12
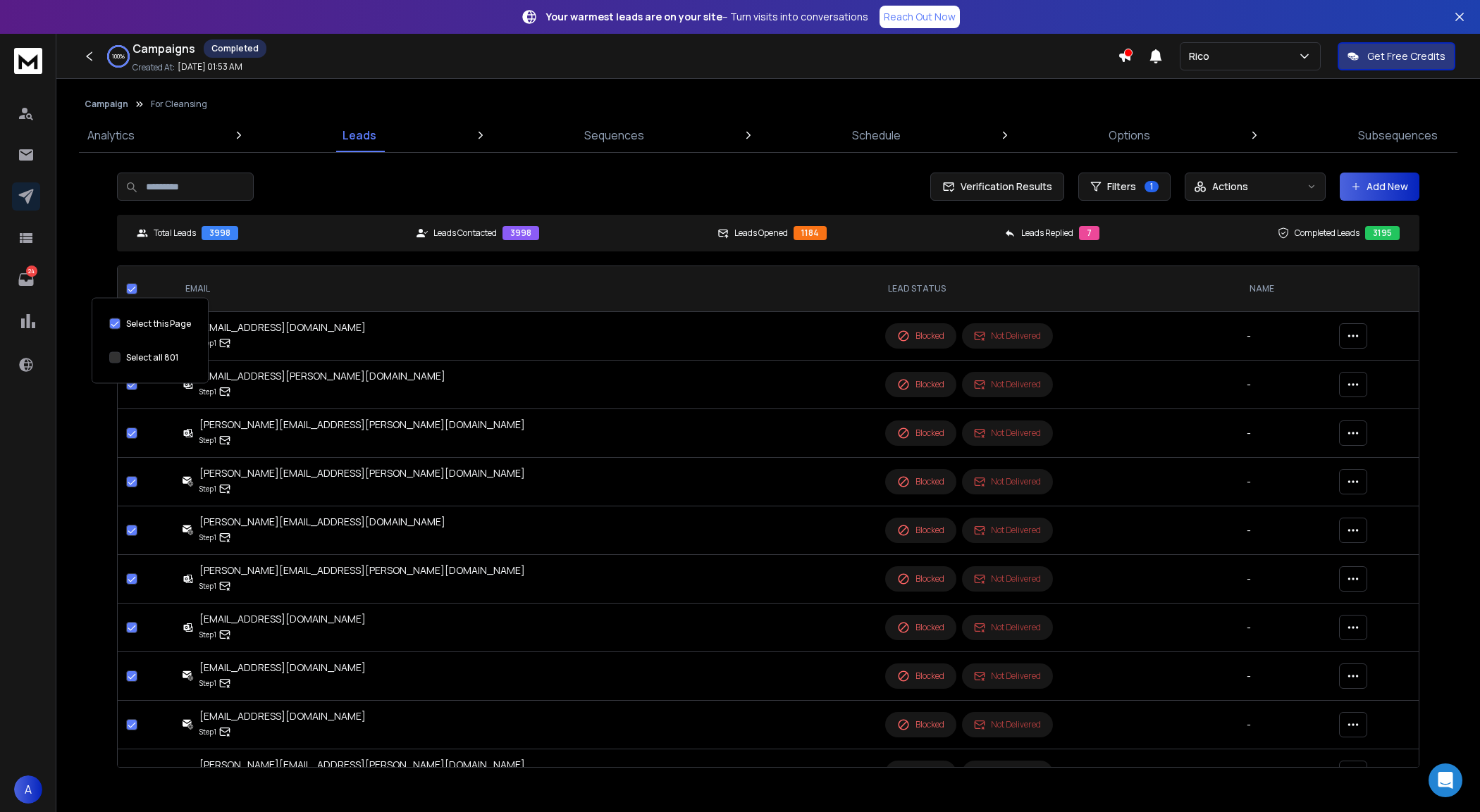
click at [110, 360] on button "Select this Page" at bounding box center [115, 358] width 12 height 12
click at [1241, 180] on p "Actions" at bounding box center [1230, 186] width 36 height 14
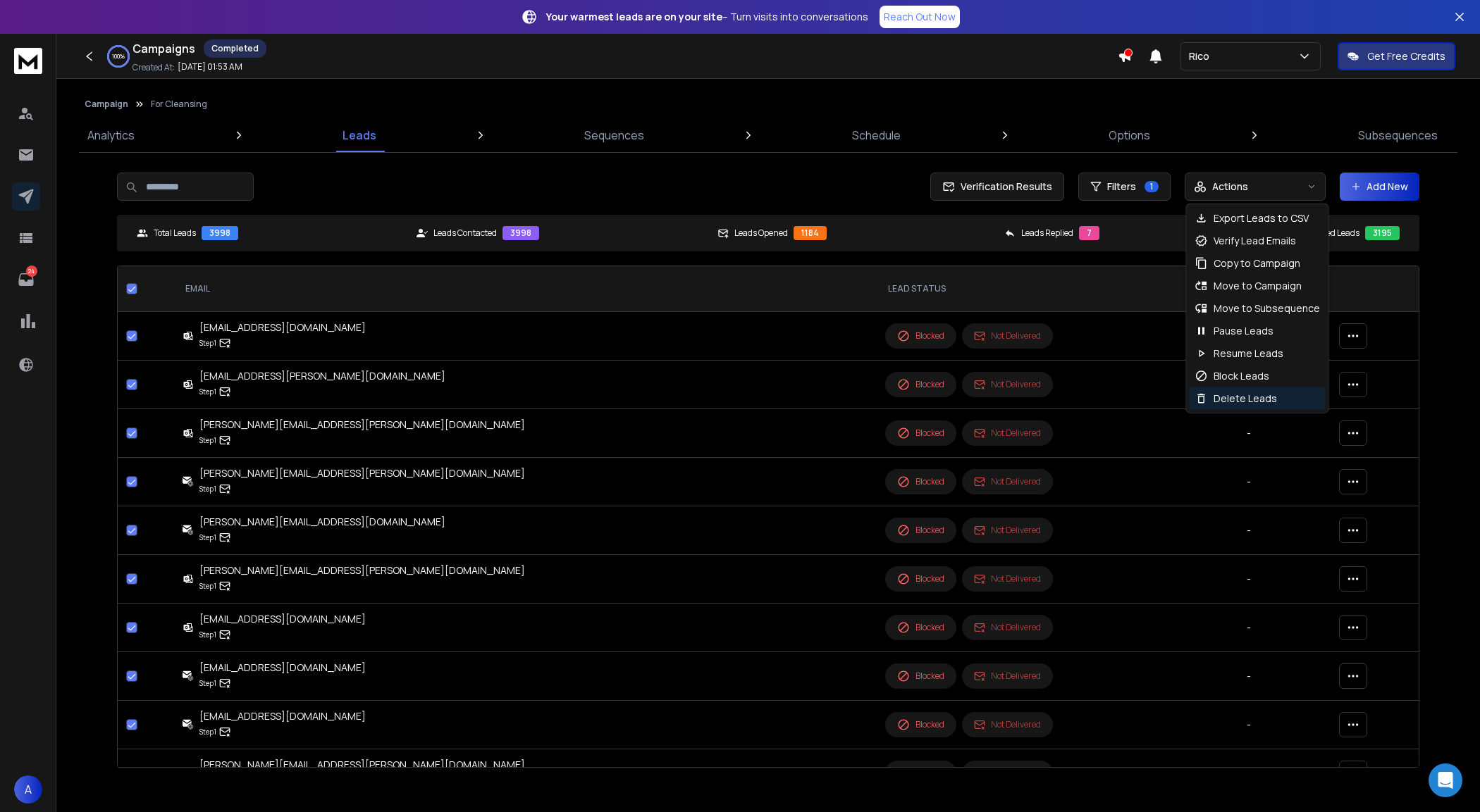
click at [1225, 400] on p "Delete Leads" at bounding box center [1245, 399] width 64 height 14
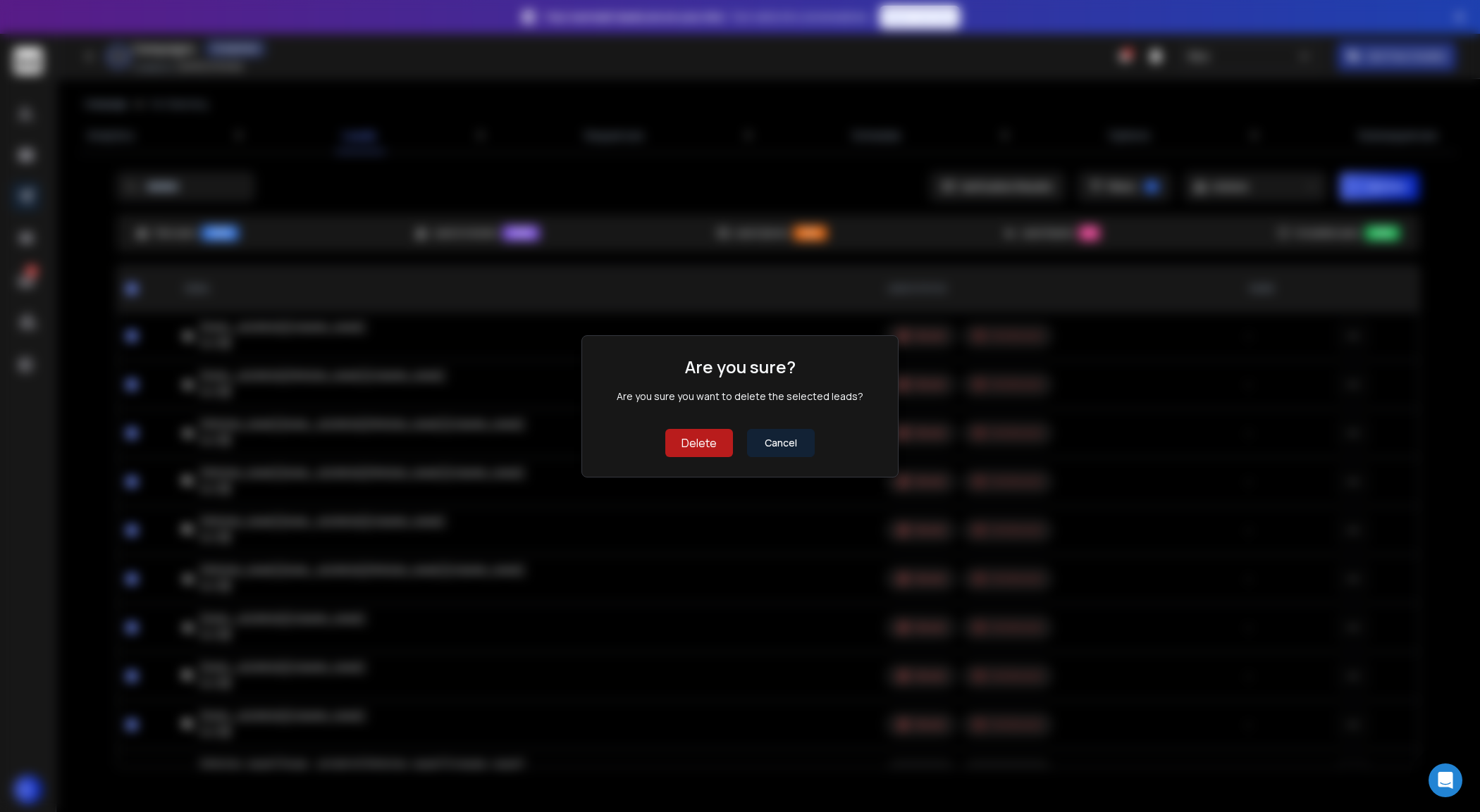
click at [699, 447] on button "Delete" at bounding box center [698, 443] width 67 height 28
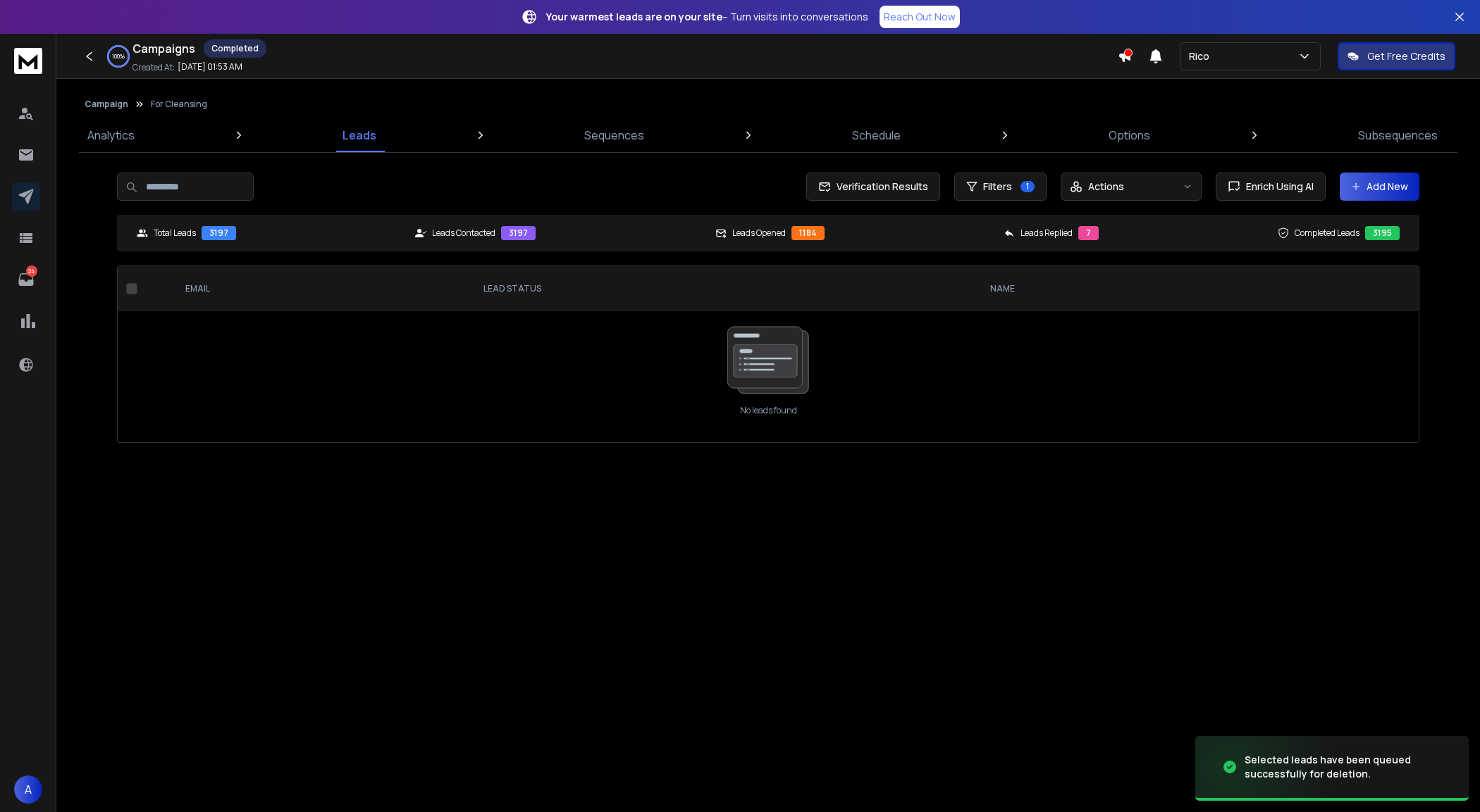
click at [321, 134] on div "Analytics Leads Sequences Schedule Options Subsequences" at bounding box center [762, 135] width 1367 height 34
click at [403, 134] on div "Analytics Leads Sequences Schedule Options Subsequences" at bounding box center [762, 135] width 1367 height 34
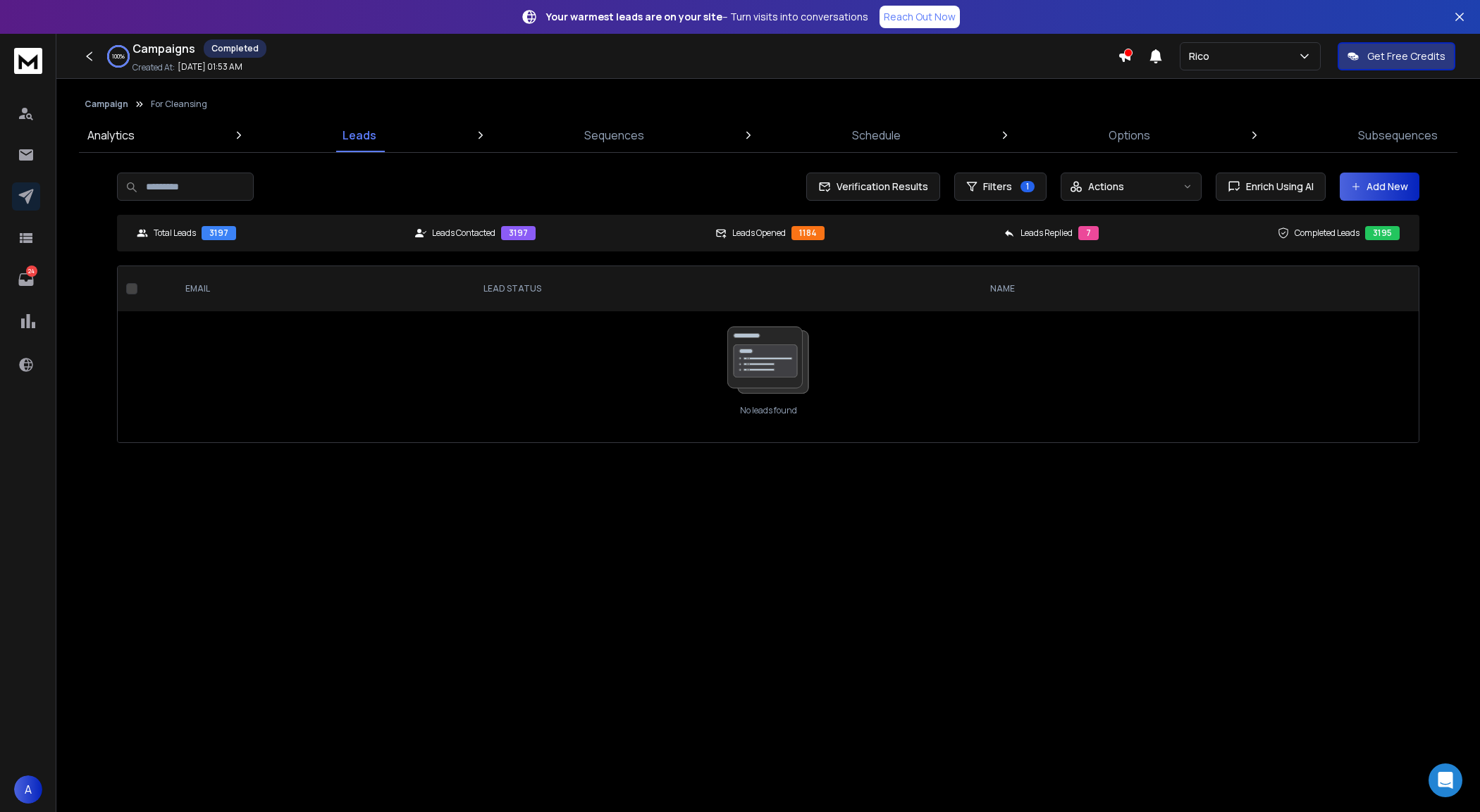
click at [137, 134] on link "Analytics" at bounding box center [111, 135] width 65 height 34
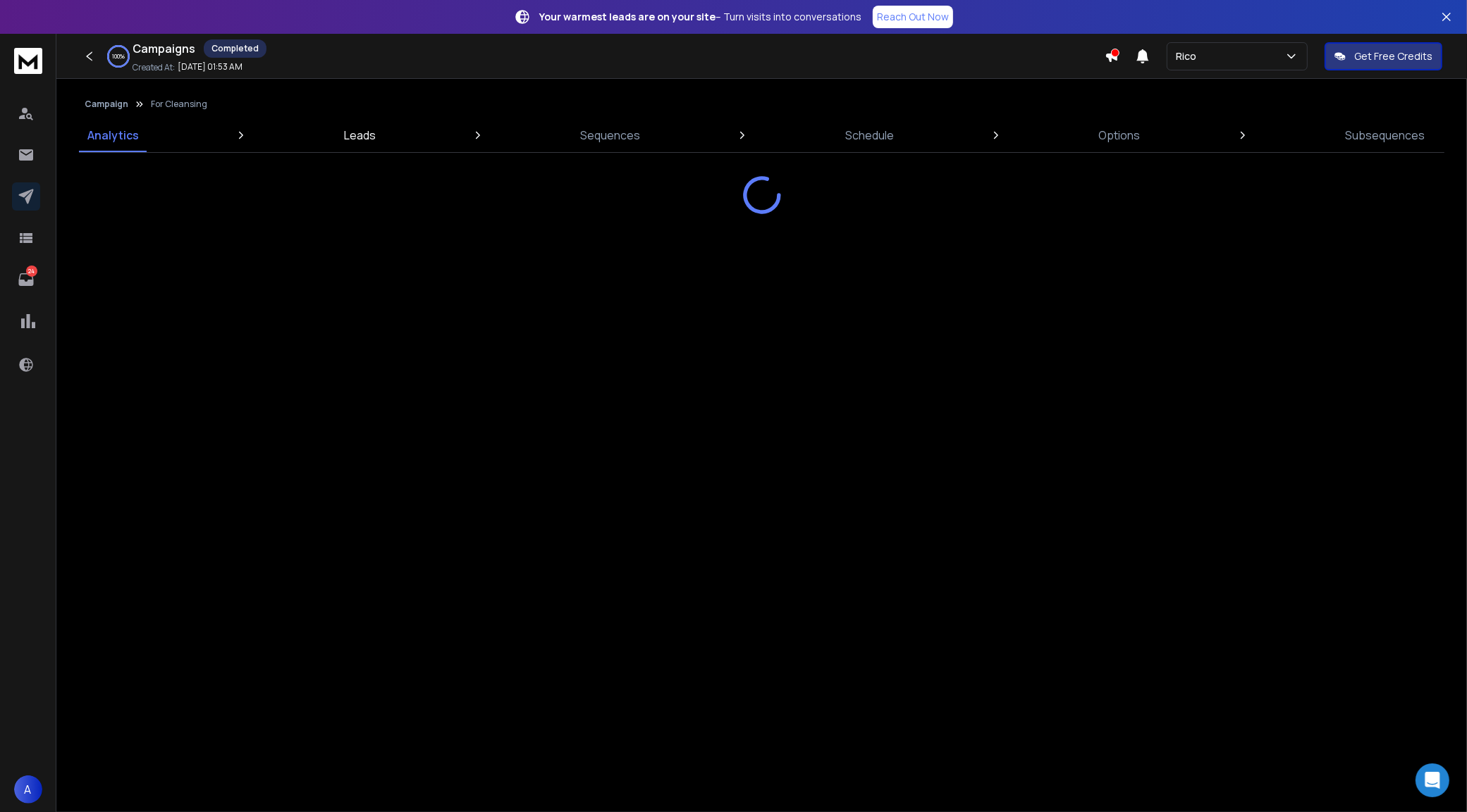
click at [368, 127] on p "Leads" at bounding box center [360, 134] width 31 height 17
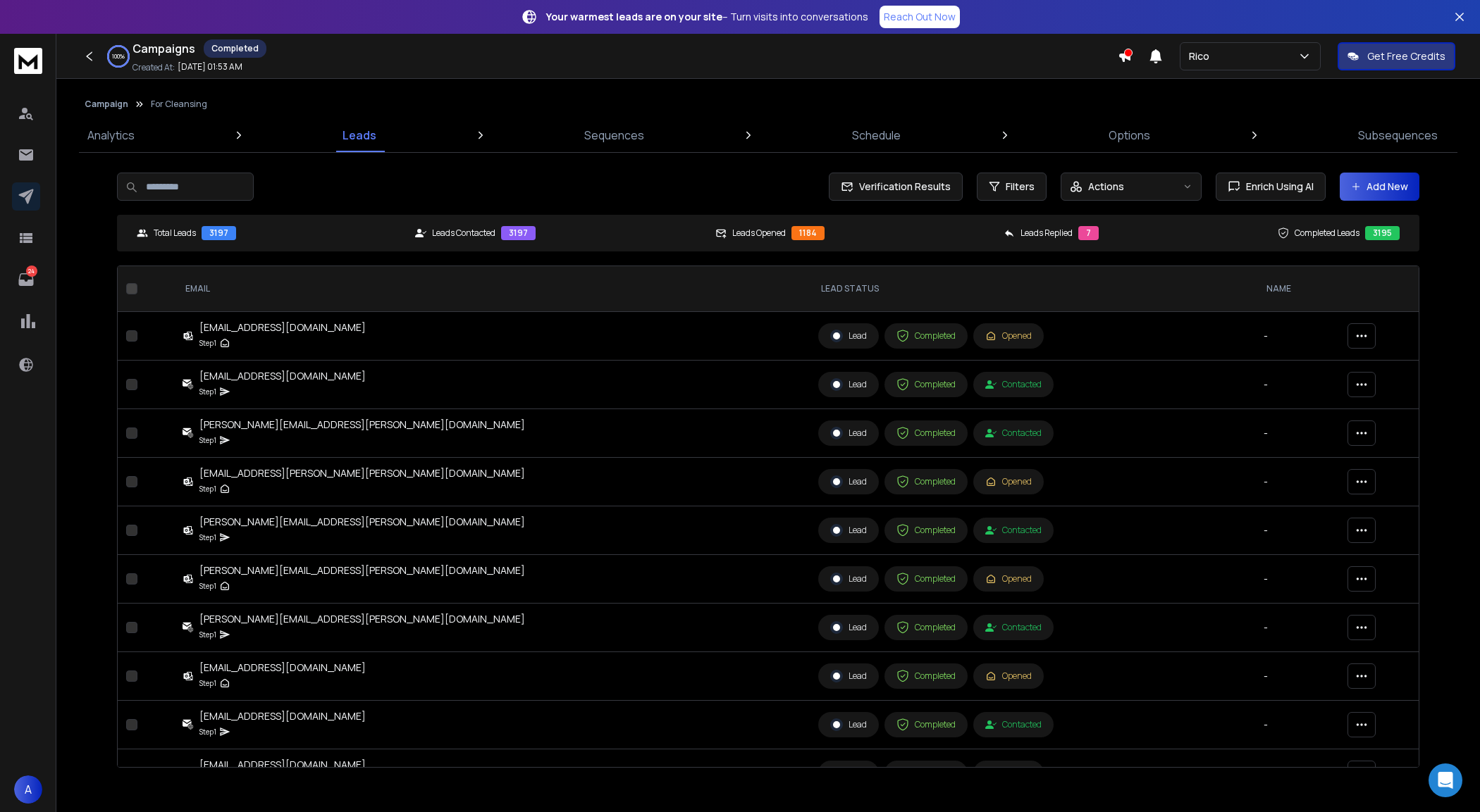
click at [1167, 125] on div "Analytics Leads Sequences Schedule Options Subsequences" at bounding box center [762, 135] width 1367 height 34
click at [1145, 131] on p "Options" at bounding box center [1129, 134] width 41 height 17
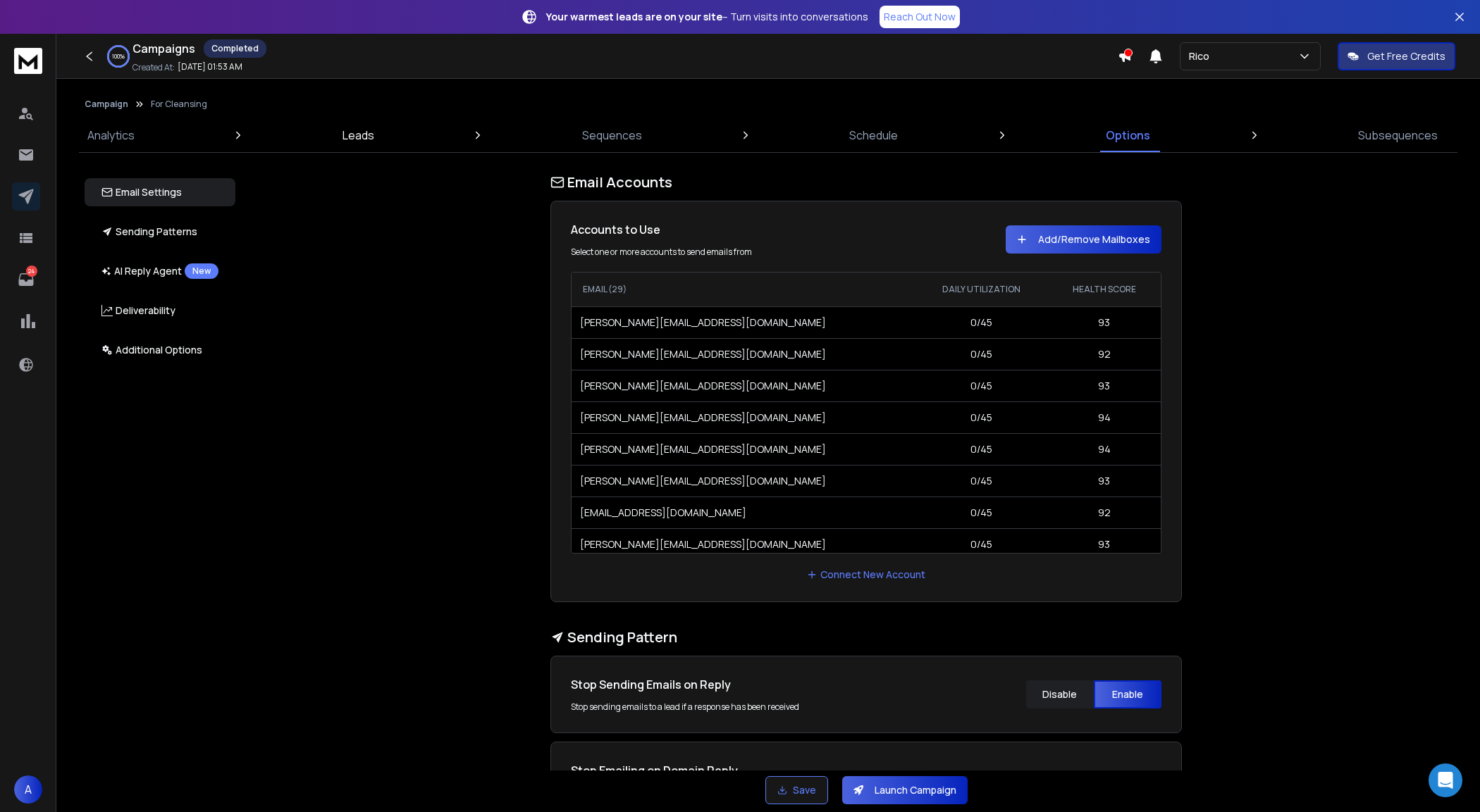
click at [351, 134] on p "Leads" at bounding box center [358, 134] width 31 height 17
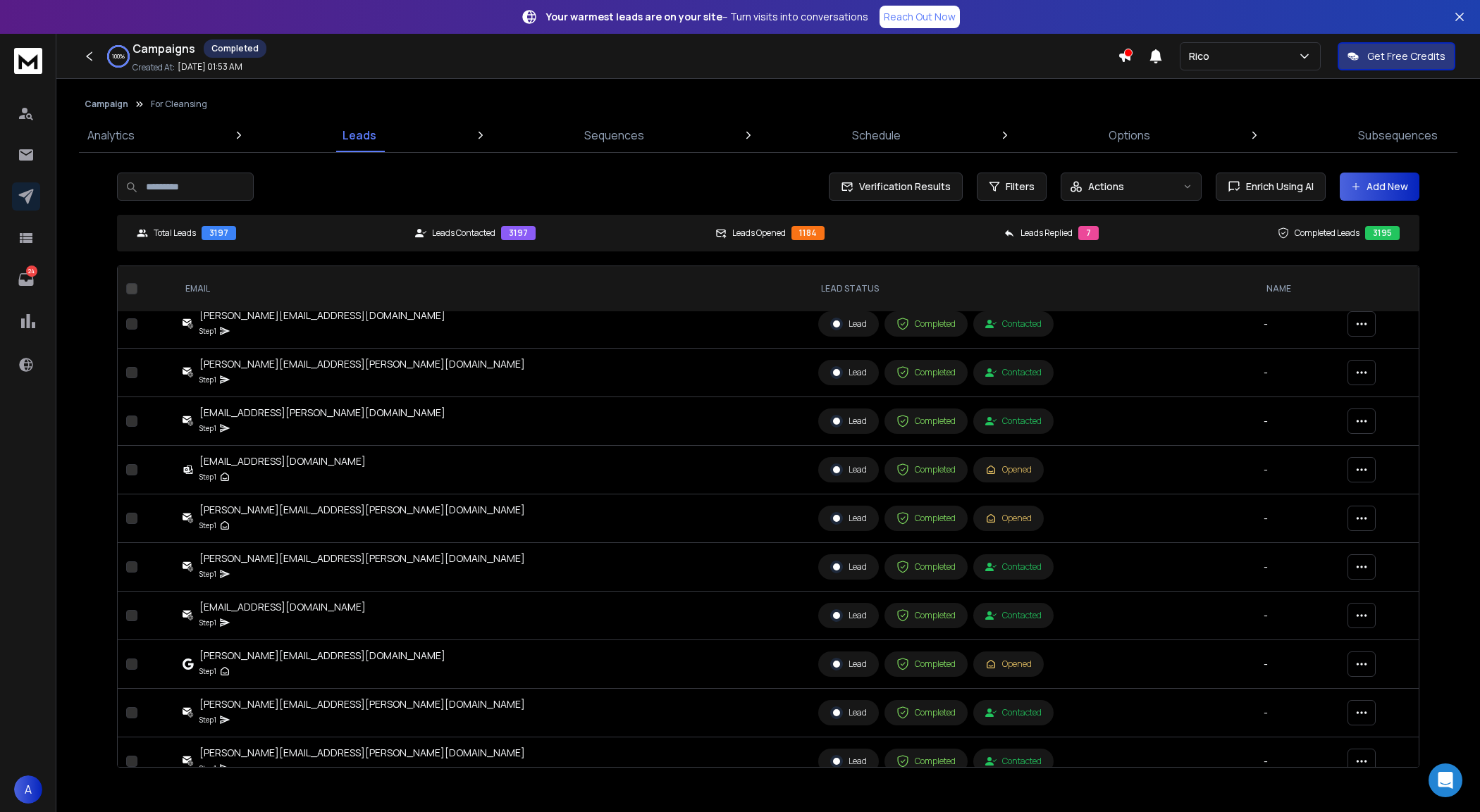
scroll to position [232, 0]
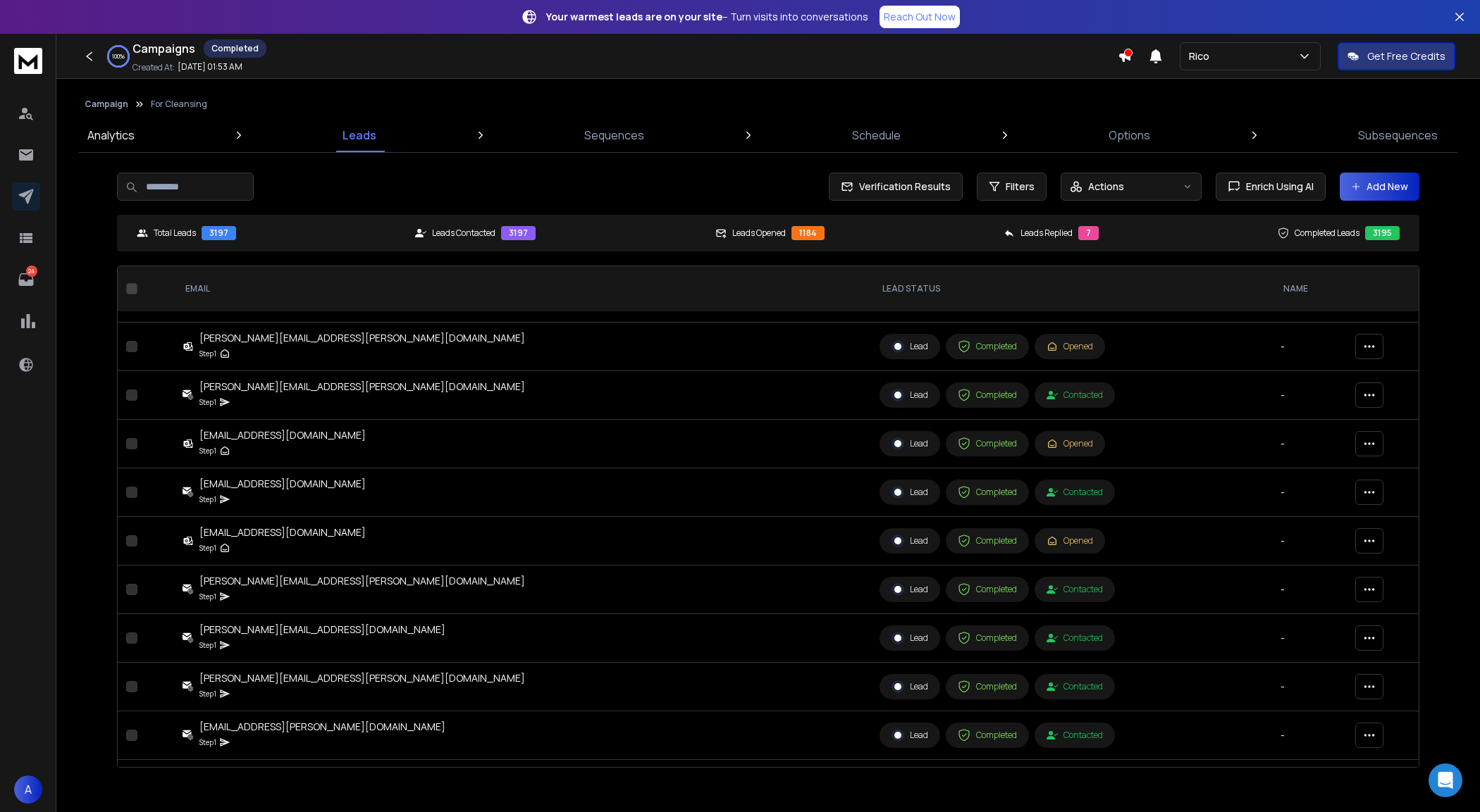
click at [115, 132] on p "Analytics" at bounding box center [110, 134] width 48 height 17
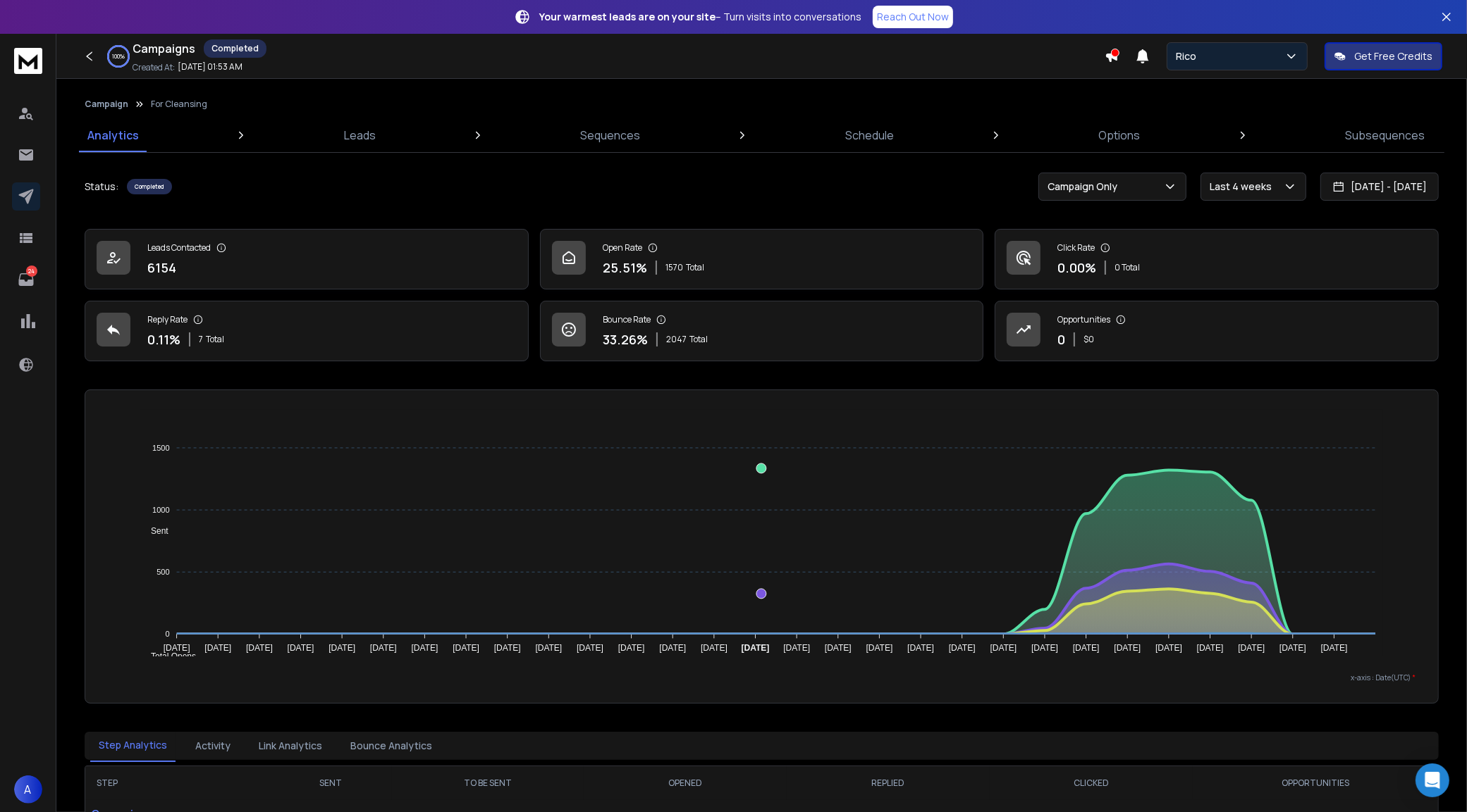
click at [1291, 53] on icon "button" at bounding box center [1291, 56] width 14 height 14
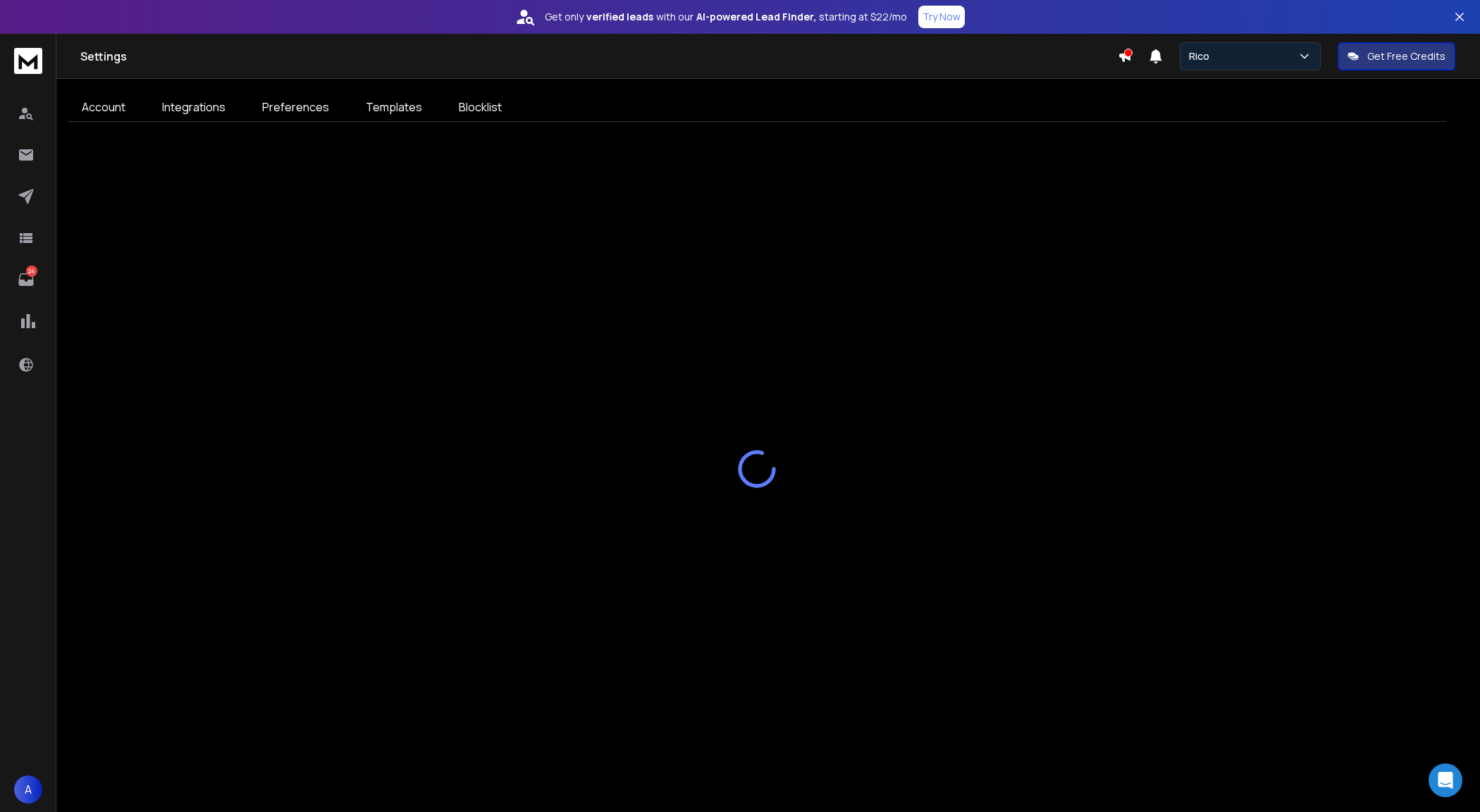
click at [1300, 57] on div "Rico" at bounding box center [1250, 56] width 123 height 14
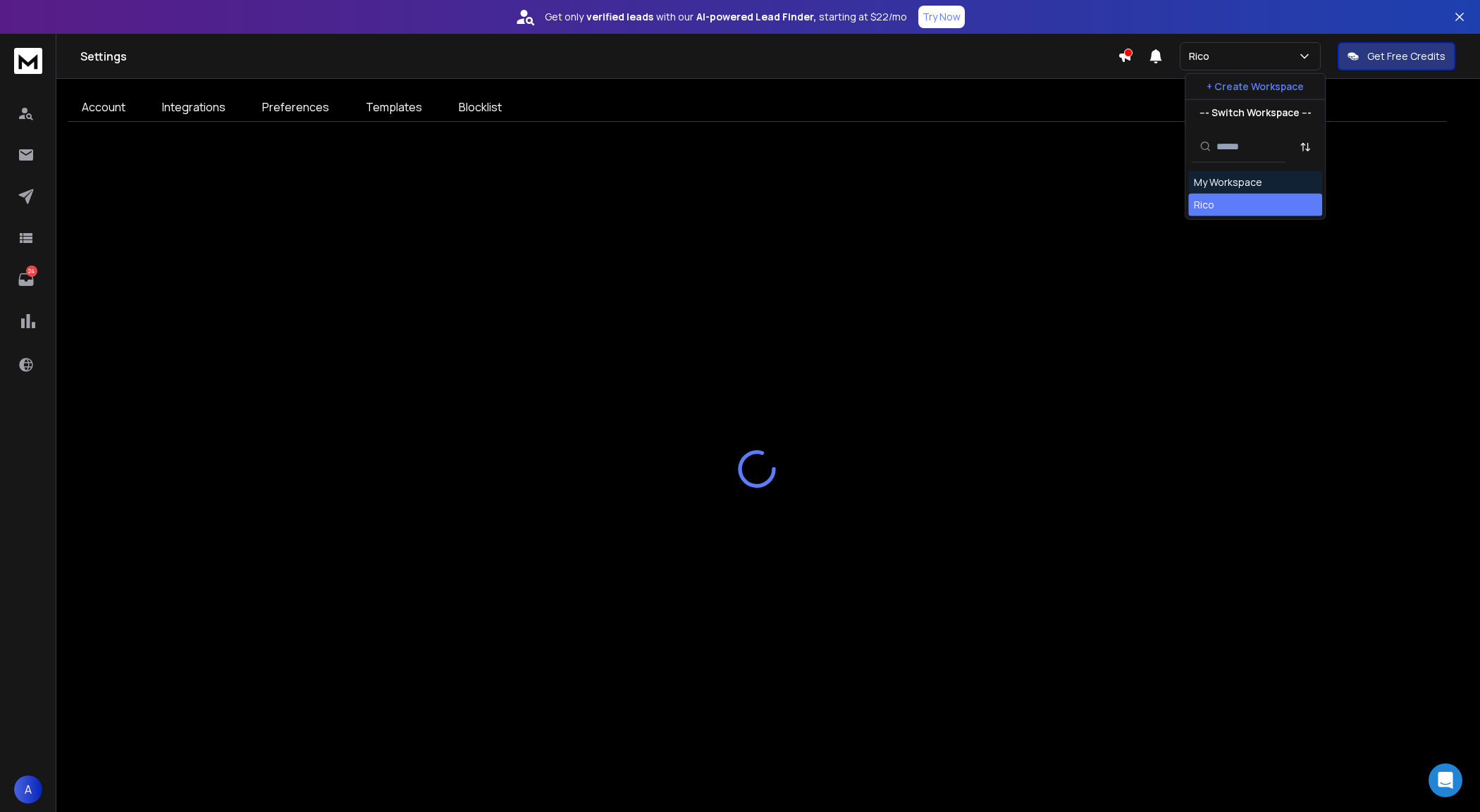
drag, startPoint x: 835, startPoint y: 90, endPoint x: 168, endPoint y: 136, distance: 668.6
click at [834, 89] on div "Billings & Usage Account Workspace Integrations Preferences Templates Blocklist" at bounding box center [768, 450] width 1424 height 743
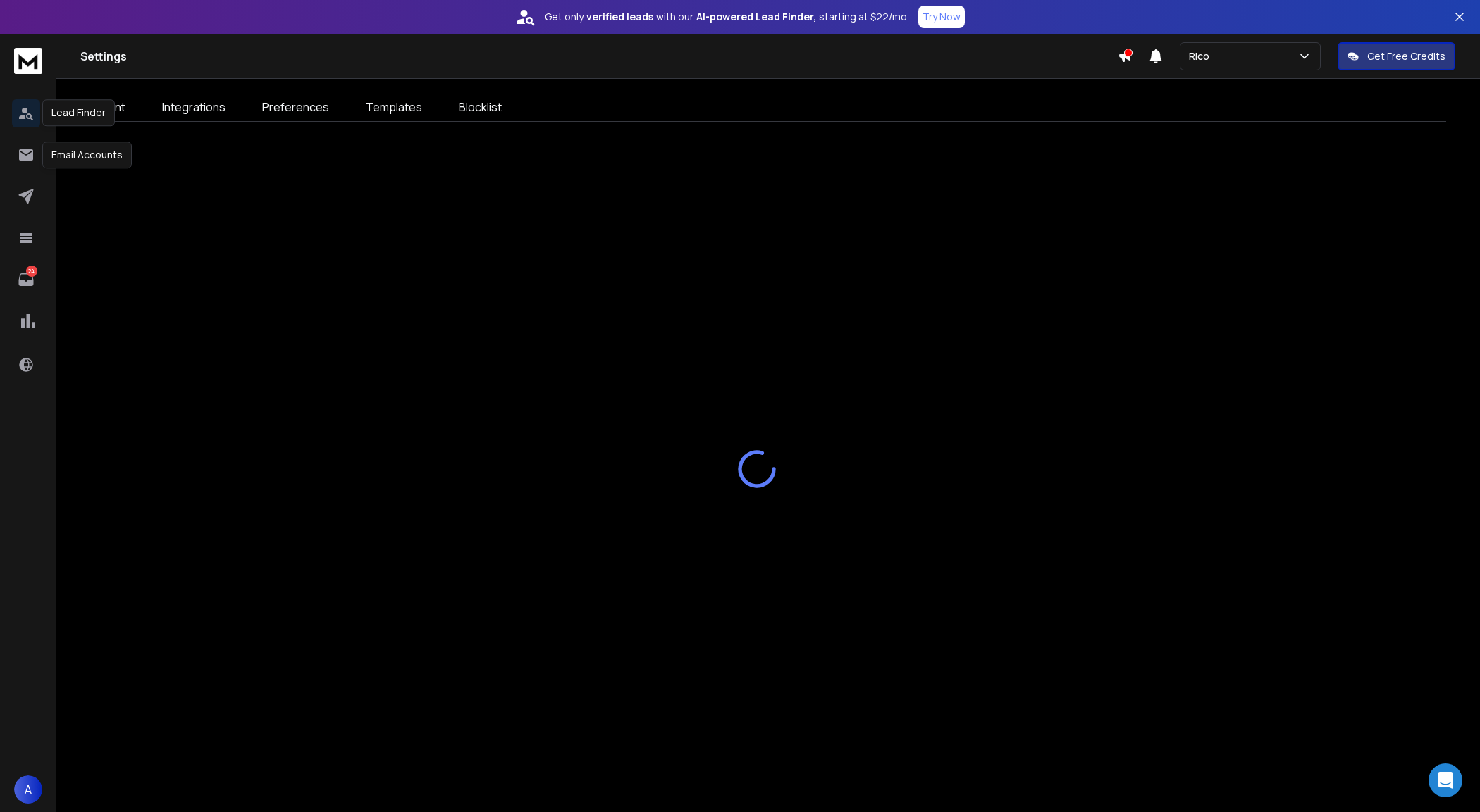
click at [18, 108] on icon at bounding box center [26, 113] width 17 height 17
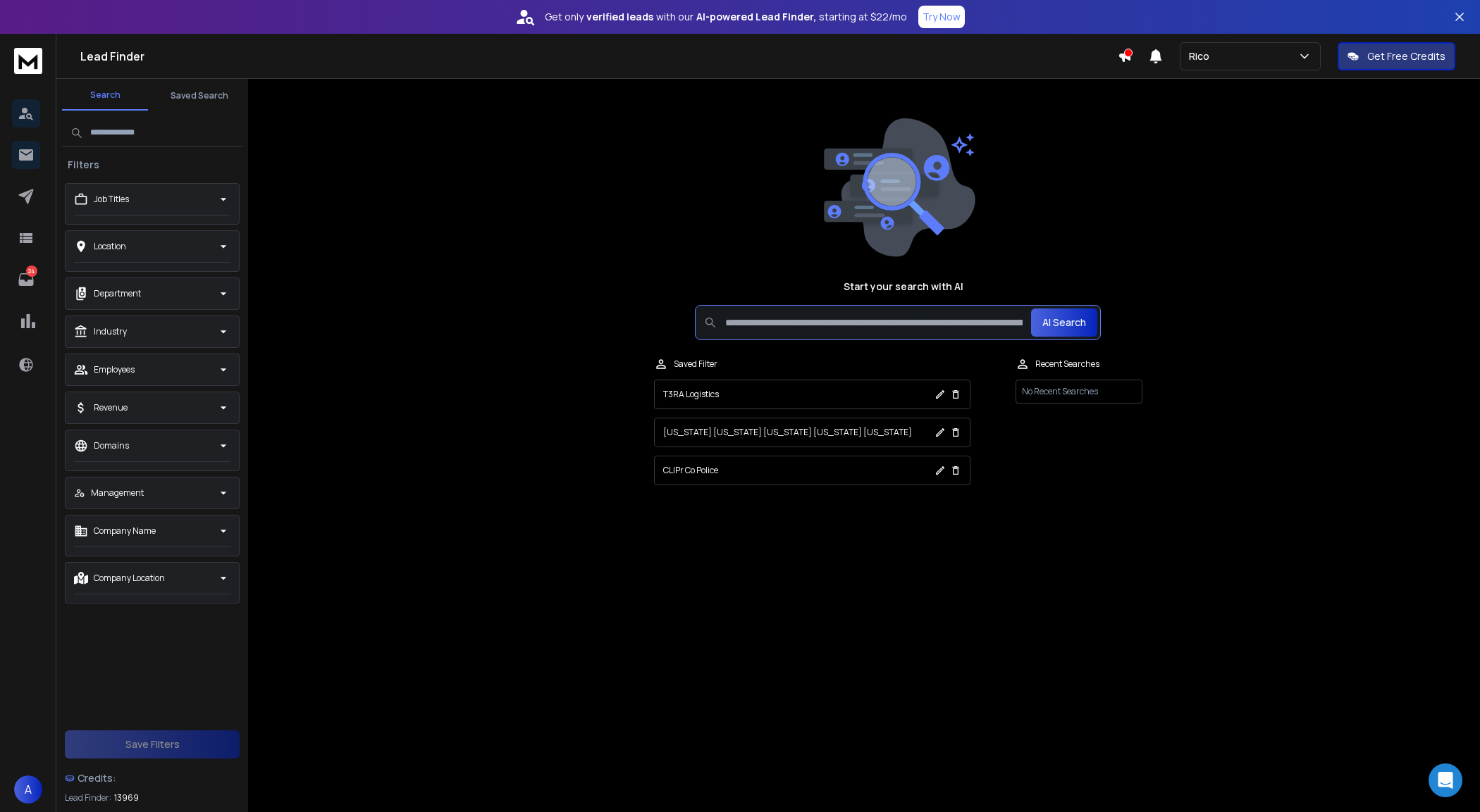
click at [23, 160] on icon at bounding box center [26, 155] width 14 height 12
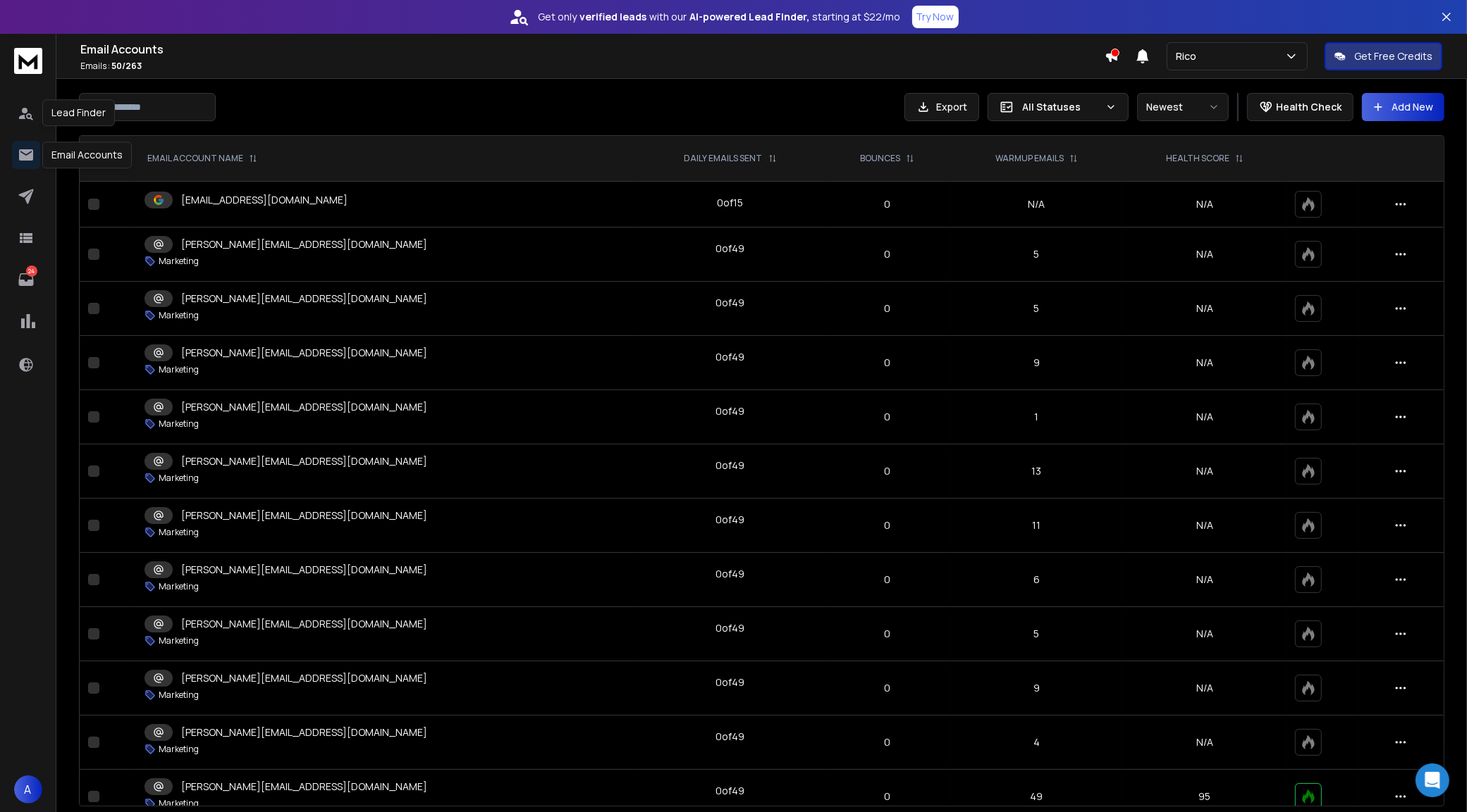
click at [26, 163] on icon at bounding box center [26, 155] width 17 height 17
click at [27, 203] on icon at bounding box center [25, 196] width 15 height 15
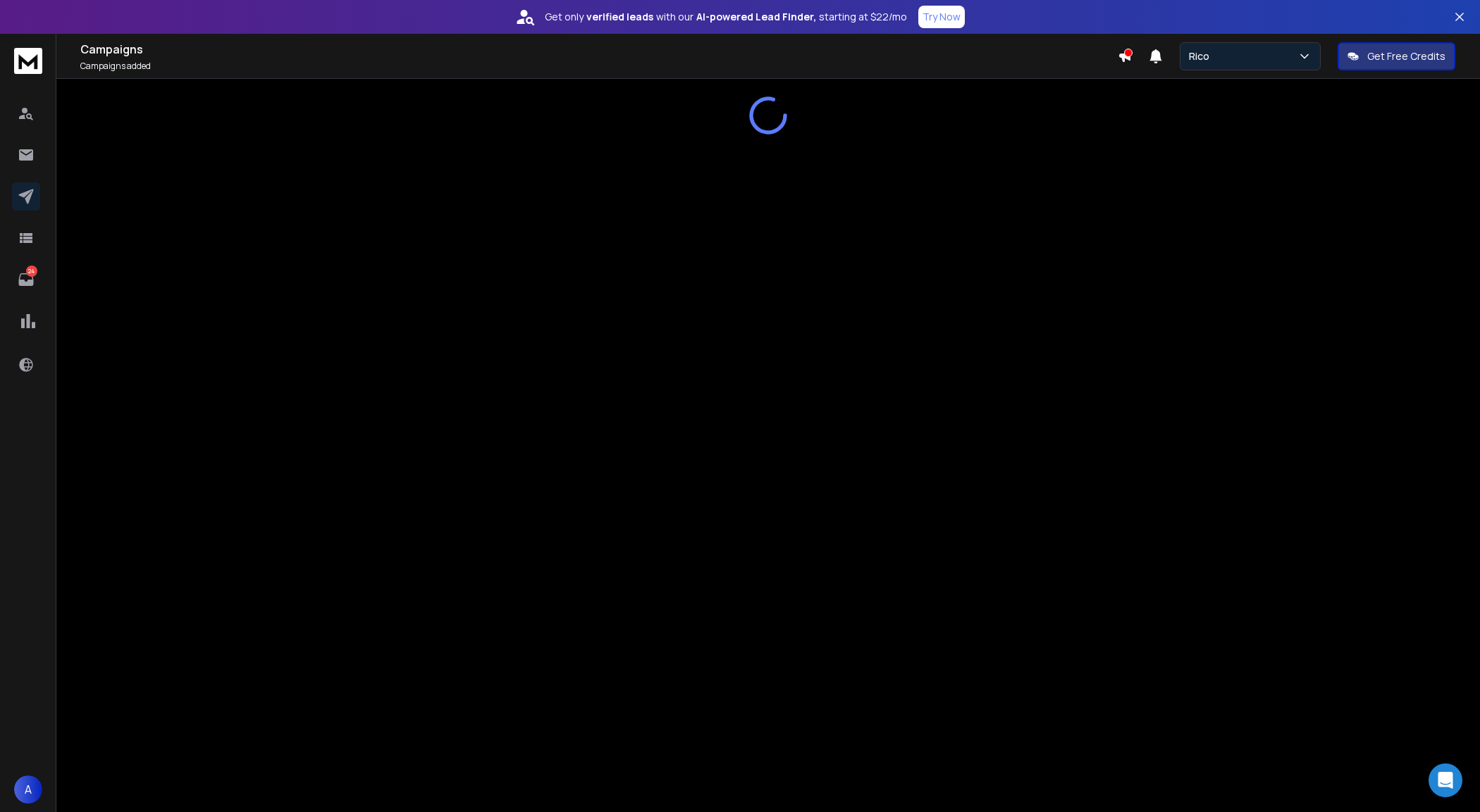
click at [1302, 58] on icon "button" at bounding box center [1304, 56] width 14 height 14
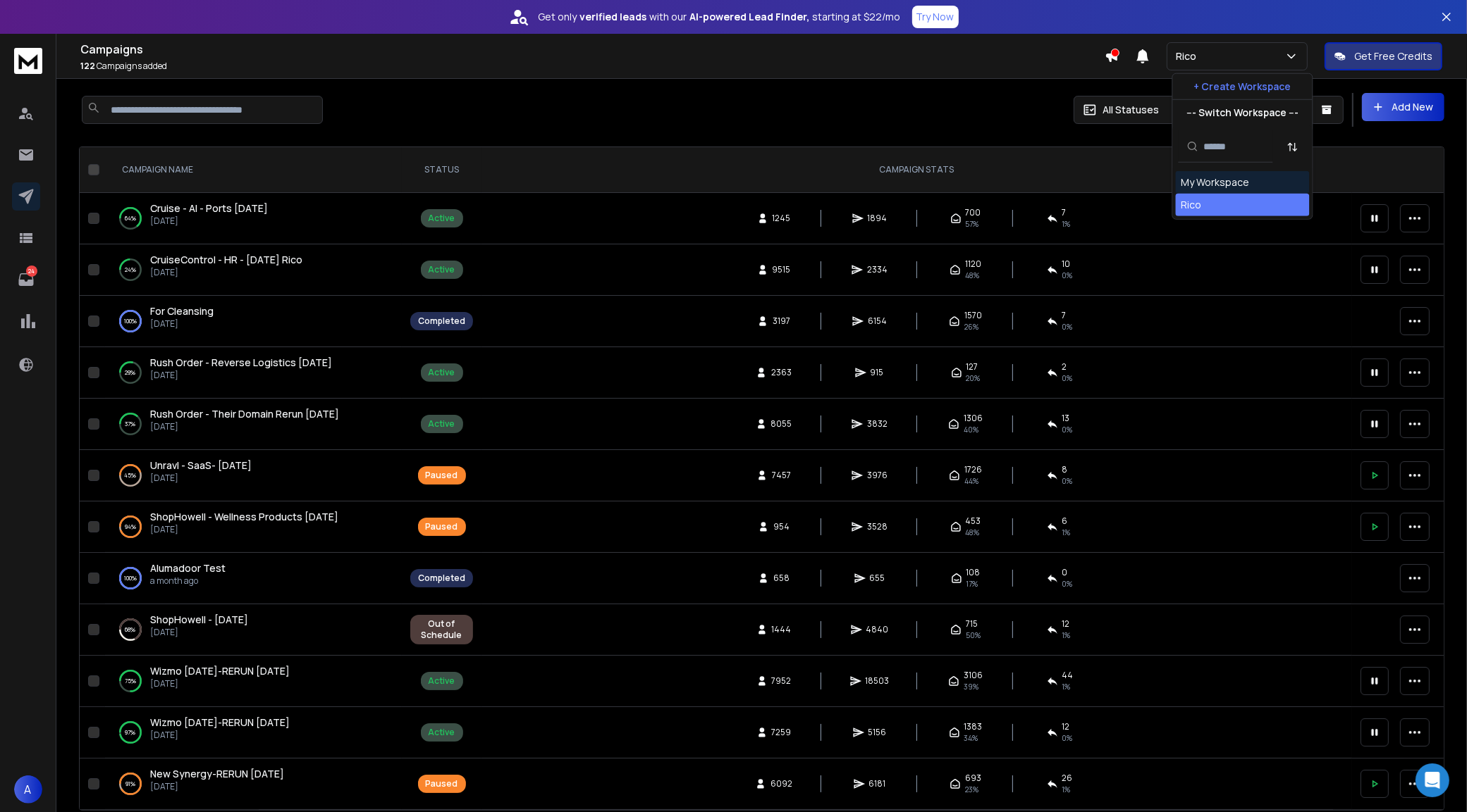
click at [499, 77] on div "Campaigns 122 Campaigns added Rico Get Free Credits" at bounding box center [734, 56] width 1467 height 45
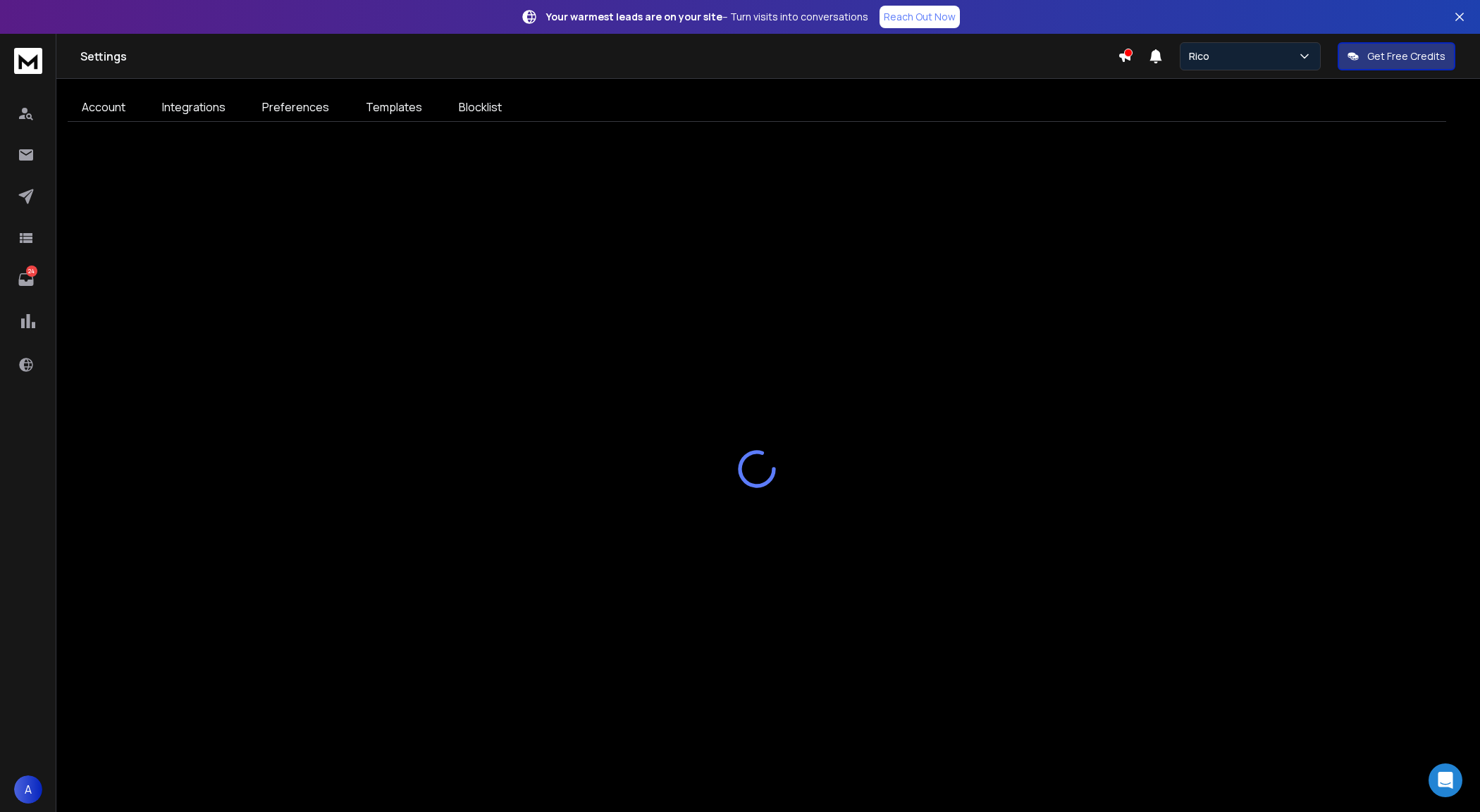
click at [1303, 62] on icon "button" at bounding box center [1304, 56] width 14 height 14
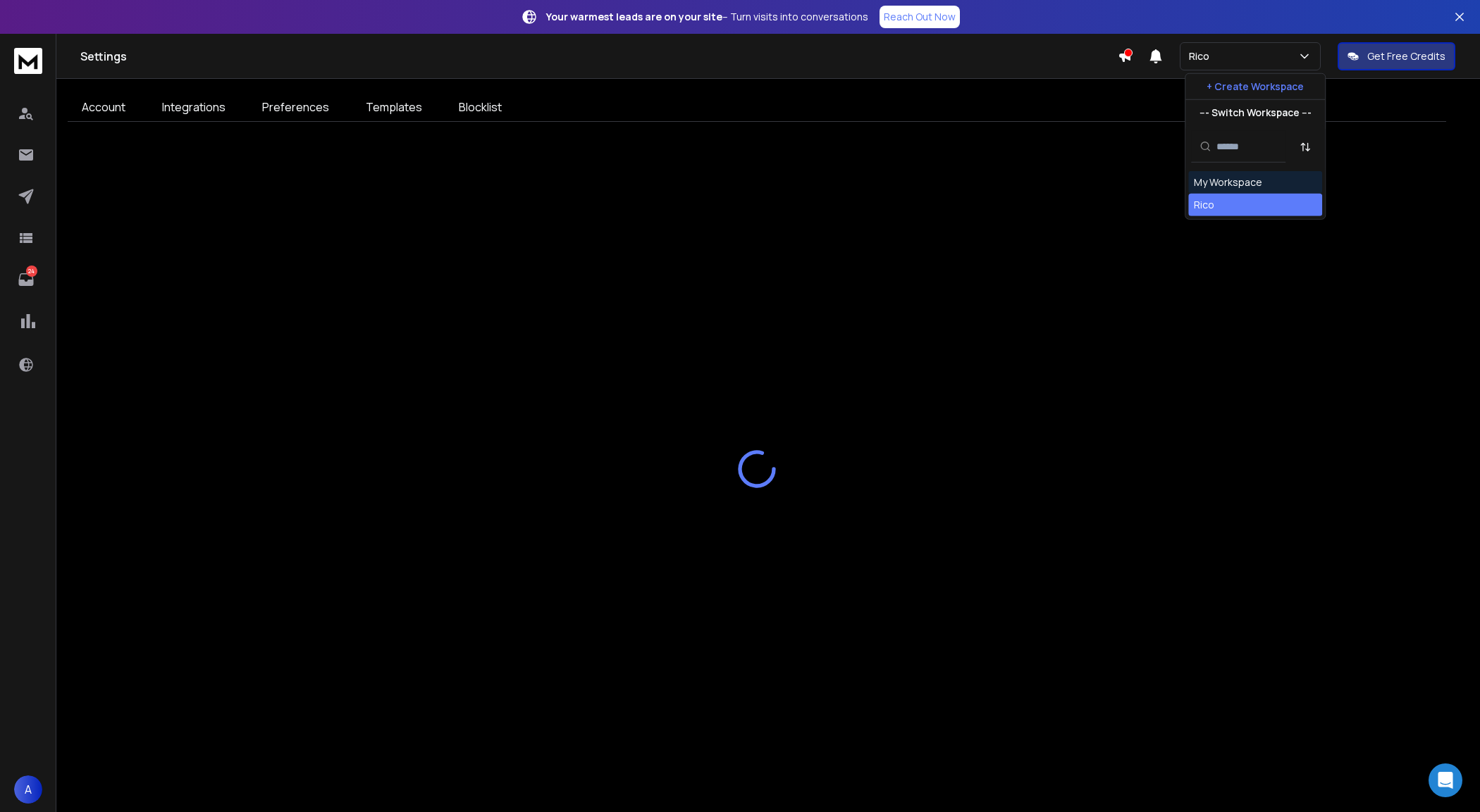
drag, startPoint x: 1037, startPoint y: 71, endPoint x: 779, endPoint y: 91, distance: 258.8
click at [1037, 69] on div "Settings Rico Get Free Credits" at bounding box center [740, 56] width 1480 height 45
